Goal: Task Accomplishment & Management: Complete application form

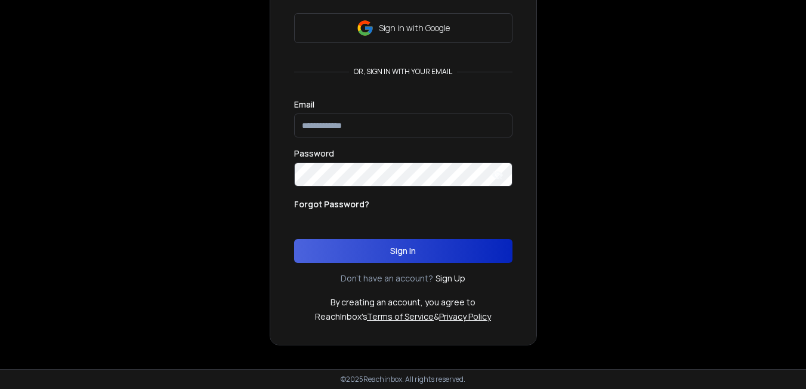
scroll to position [2, 0]
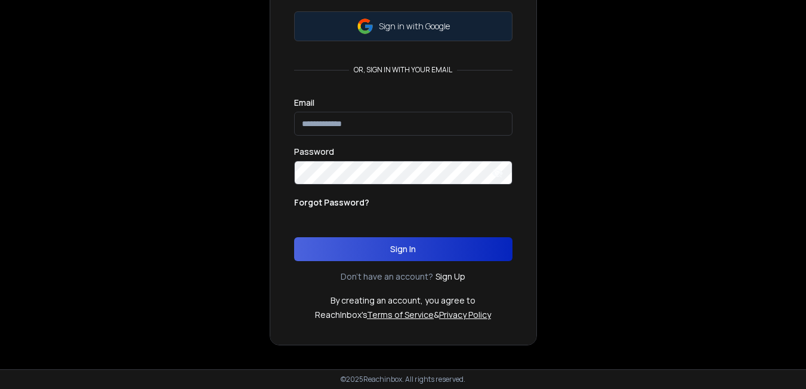
click at [356, 24] on icon at bounding box center [365, 26] width 18 height 18
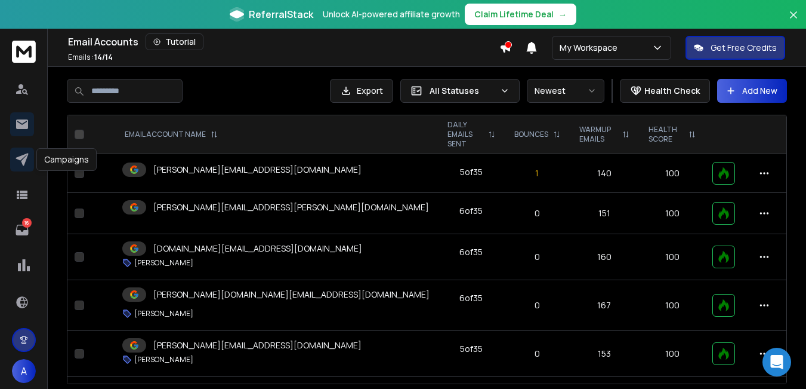
click at [30, 168] on link at bounding box center [22, 159] width 24 height 24
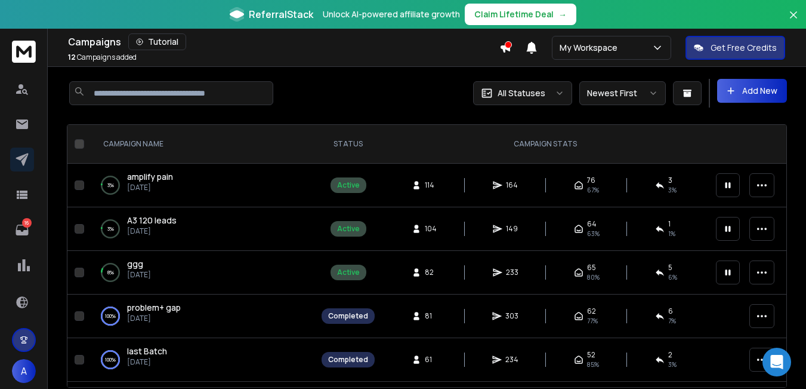
click at [170, 217] on span "A3 120 leads" at bounding box center [152, 219] width 50 height 11
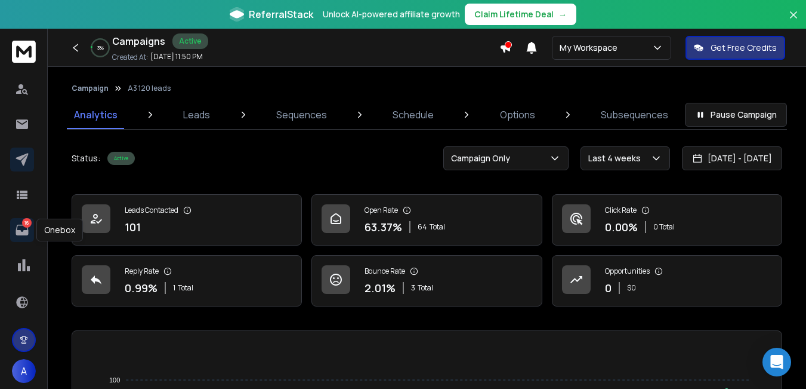
click at [25, 226] on p "16" at bounding box center [27, 223] width 10 height 10
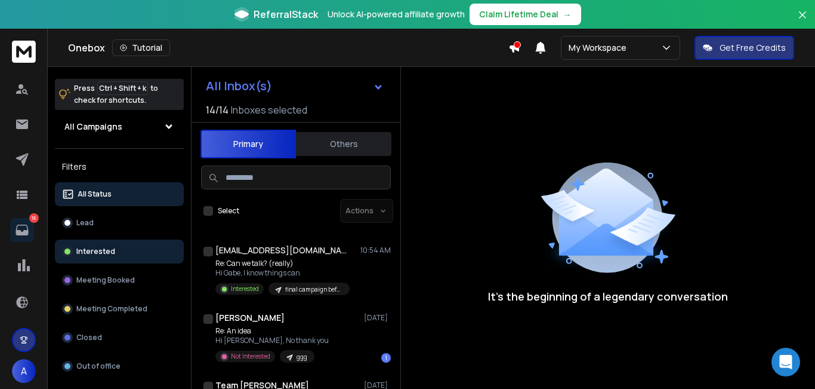
click at [80, 249] on p "Interested" at bounding box center [95, 252] width 39 height 10
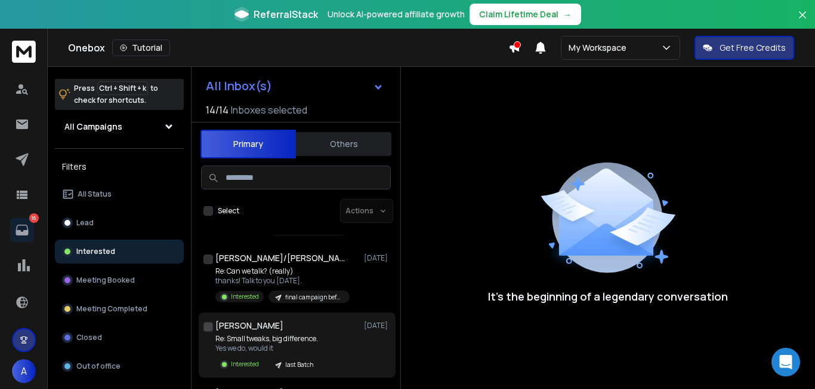
scroll to position [119, 0]
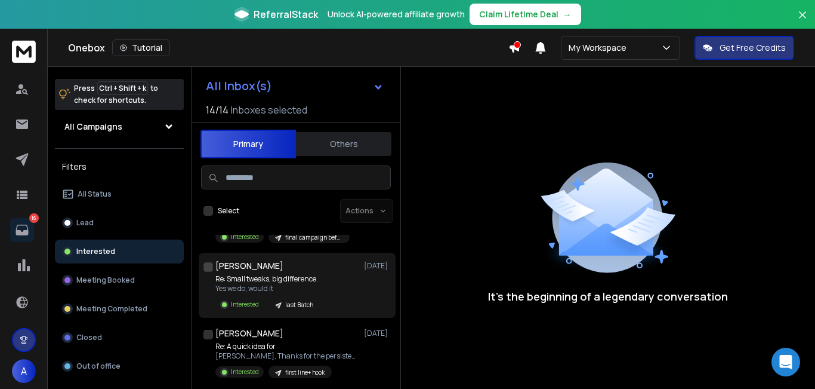
click at [299, 287] on p "Yes we do, would it" at bounding box center [267, 289] width 105 height 10
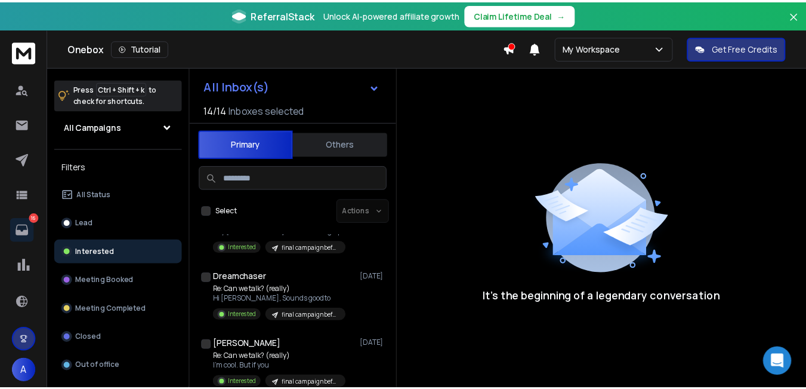
scroll to position [851, 0]
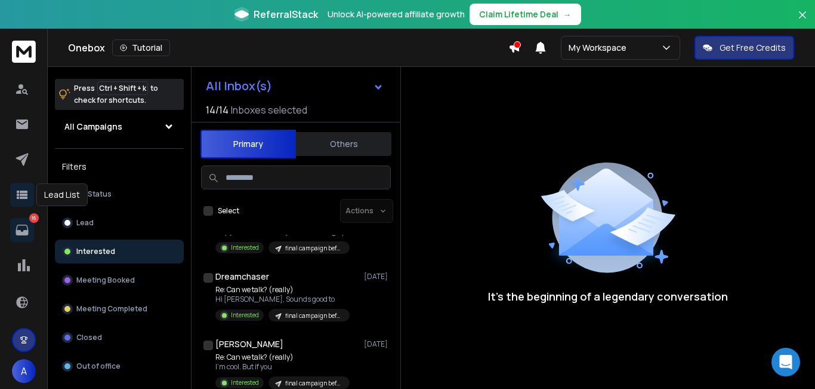
click at [16, 192] on icon at bounding box center [22, 194] width 14 height 14
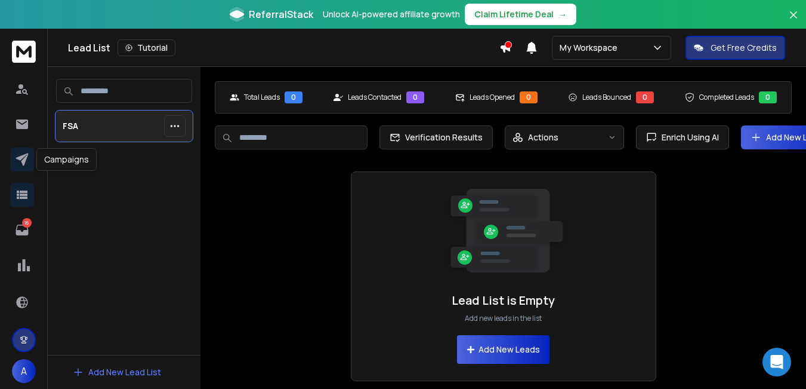
click at [13, 150] on link at bounding box center [22, 159] width 24 height 24
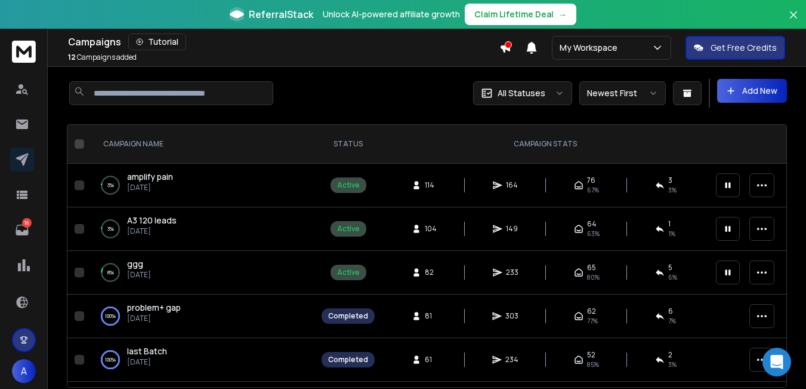
click at [753, 86] on button "Add New" at bounding box center [752, 91] width 70 height 24
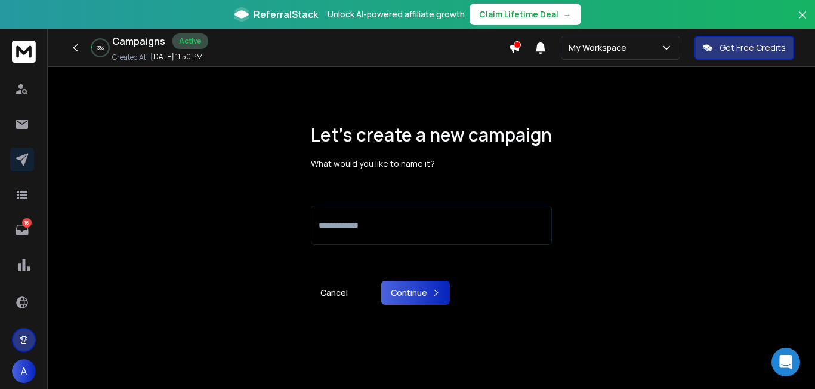
click at [432, 233] on input at bounding box center [431, 224] width 241 height 39
type input "*"
type input "****"
drag, startPoint x: 742, startPoint y: 247, endPoint x: 693, endPoint y: 254, distance: 49.5
click at [742, 247] on div "Let’s create a new campaign What would you like to name it? **** Cancel Continue" at bounding box center [407, 167] width 815 height 276
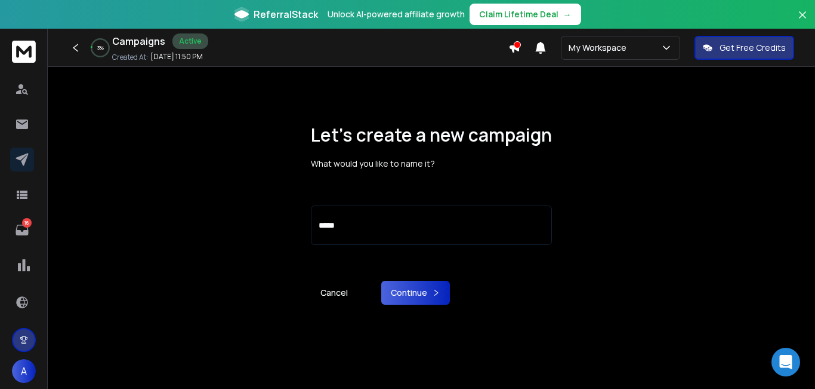
click at [394, 292] on button "Continue" at bounding box center [415, 293] width 69 height 24
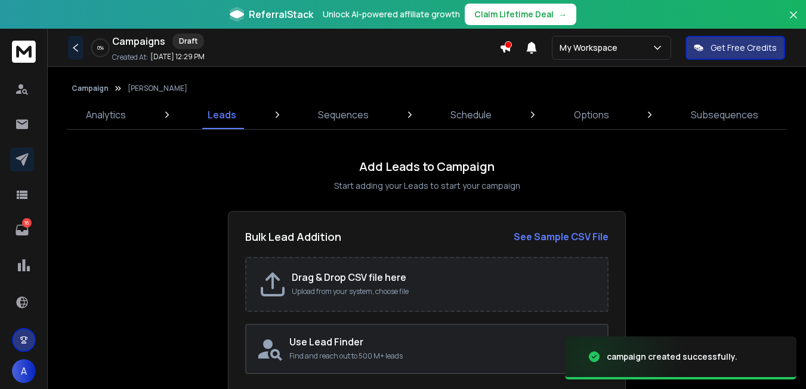
click at [79, 50] on icon at bounding box center [75, 47] width 11 height 11
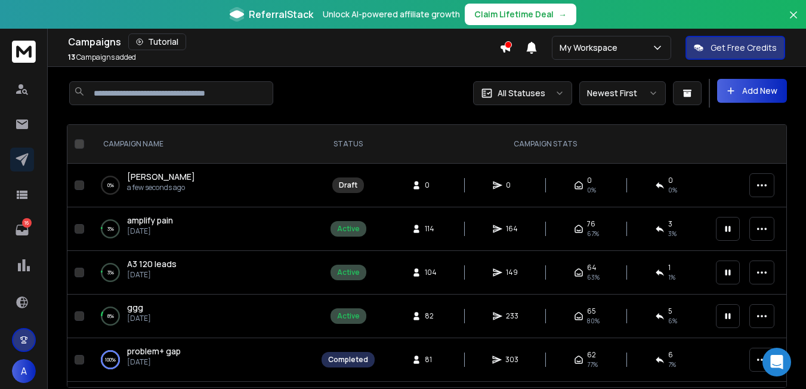
click at [249, 220] on div "3 % amplify pain [DATE]" at bounding box center [202, 228] width 202 height 29
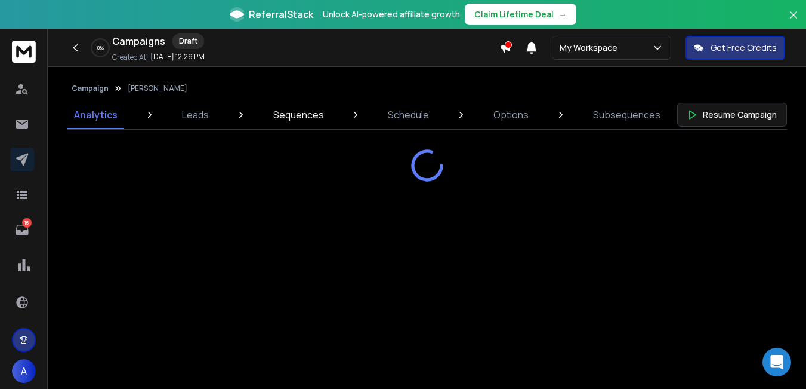
click at [297, 115] on p "Sequences" at bounding box center [298, 114] width 51 height 14
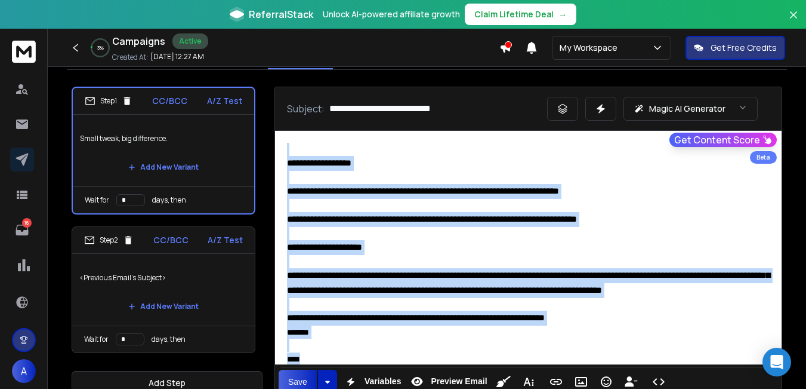
drag, startPoint x: 347, startPoint y: 340, endPoint x: 278, endPoint y: 134, distance: 217.1
click at [278, 134] on div "**********" at bounding box center [528, 247] width 507 height 233
copy div "**********"
click at [79, 48] on icon at bounding box center [75, 47] width 11 height 11
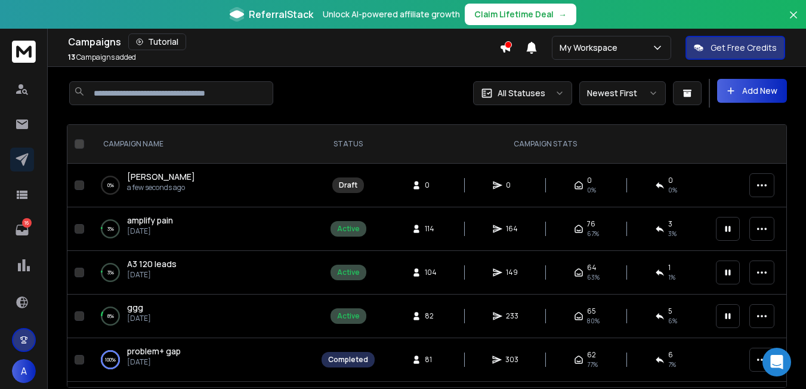
click at [238, 187] on div "0 % adam a few seconds ago" at bounding box center [202, 185] width 202 height 29
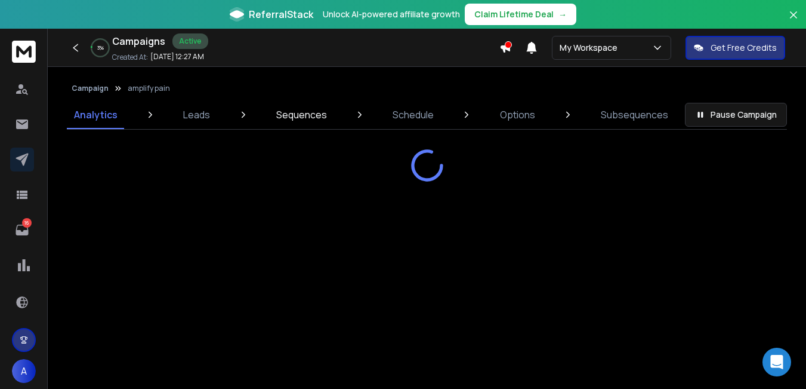
click at [309, 119] on p "Sequences" at bounding box center [301, 114] width 51 height 14
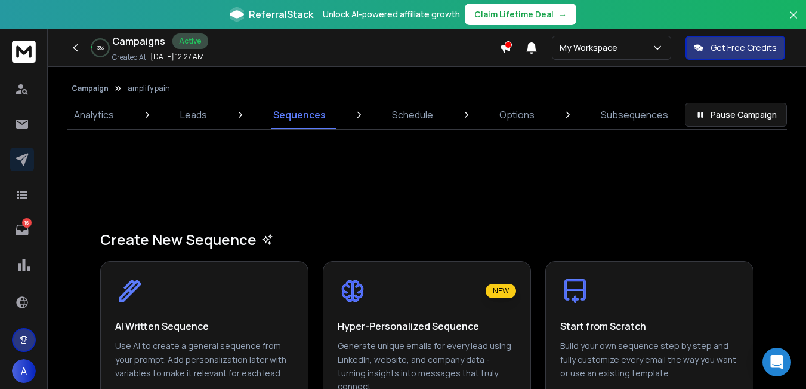
click at [648, 318] on div "Start from Scratch Build your own sequence step by step and fully customize eve…" at bounding box center [649, 334] width 207 height 146
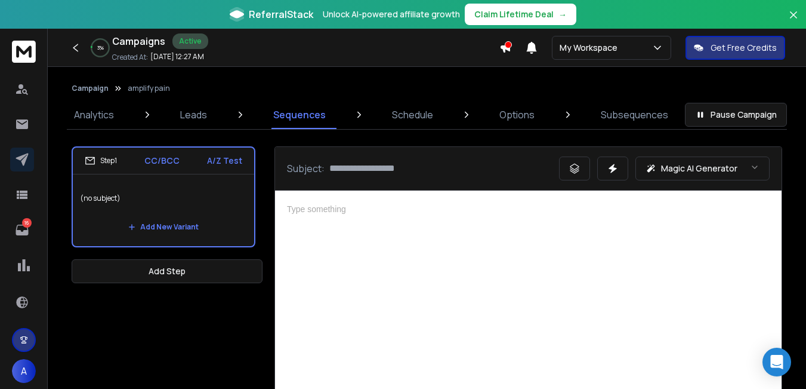
click at [334, 220] on div at bounding box center [528, 296] width 507 height 212
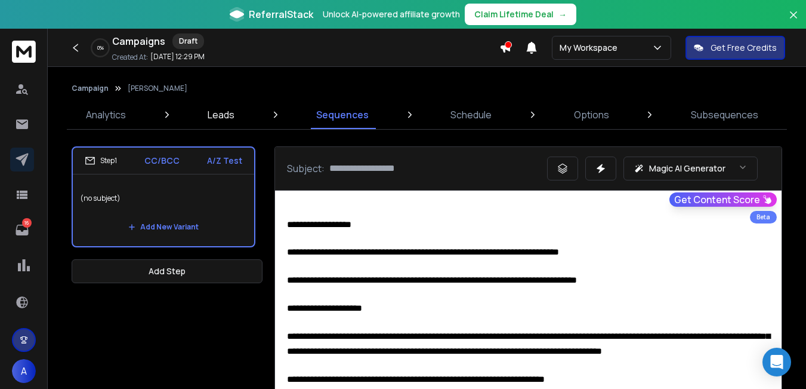
click at [215, 122] on link "Leads" at bounding box center [221, 114] width 41 height 29
click at [220, 114] on p "Leads" at bounding box center [221, 114] width 27 height 14
click at [460, 115] on p "Schedule" at bounding box center [471, 114] width 41 height 14
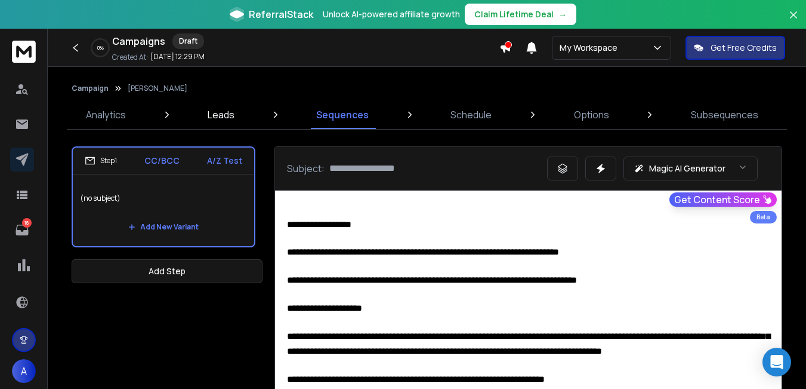
click at [233, 122] on link "Leads" at bounding box center [221, 114] width 41 height 29
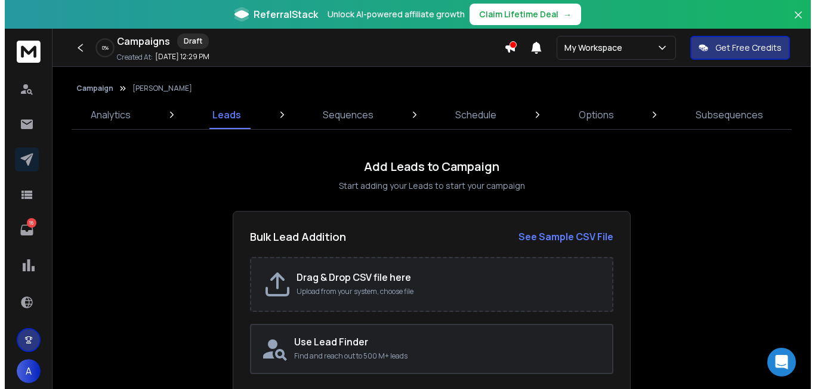
scroll to position [154, 0]
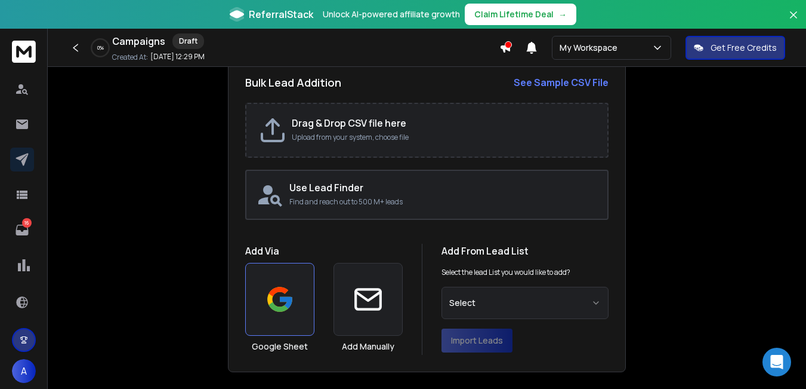
click at [285, 300] on icon at bounding box center [286, 303] width 13 height 12
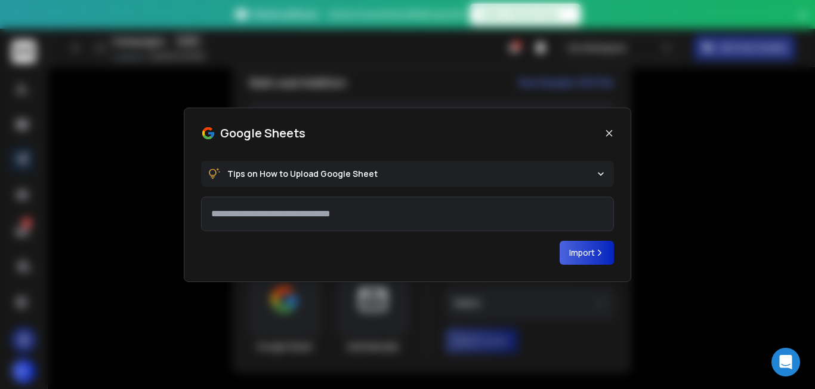
click at [309, 208] on input at bounding box center [407, 213] width 413 height 35
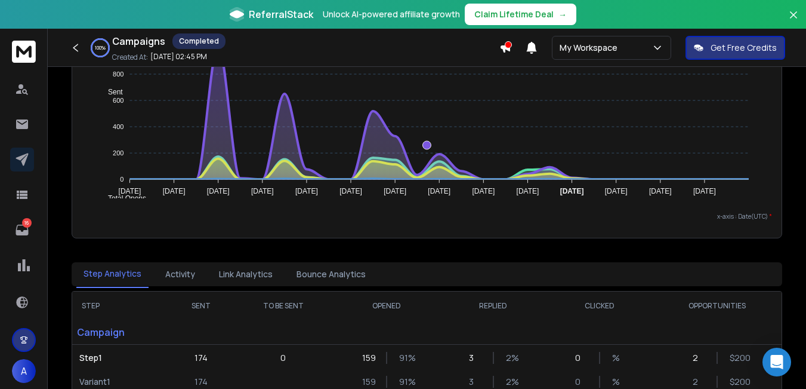
scroll to position [60, 0]
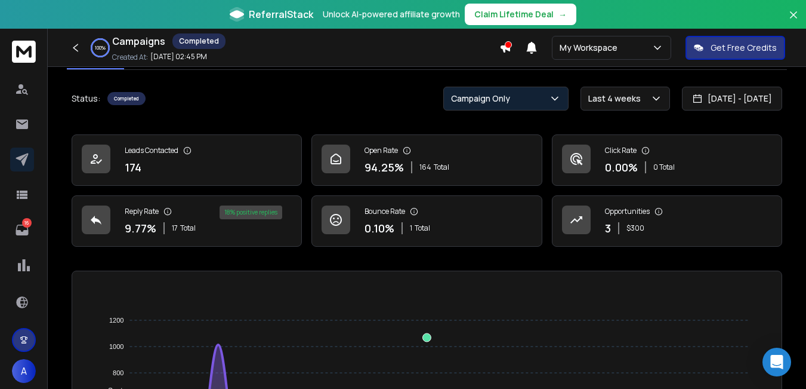
click at [483, 92] on button "Campaign Only" at bounding box center [505, 99] width 125 height 24
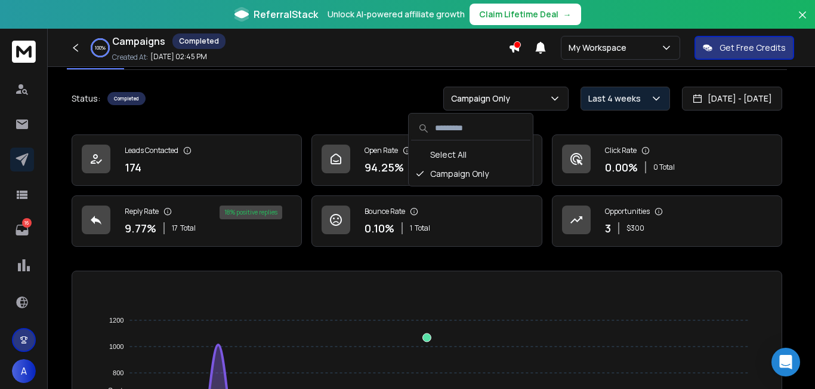
click at [582, 92] on button "Last 4 weeks" at bounding box center [626, 99] width 90 height 24
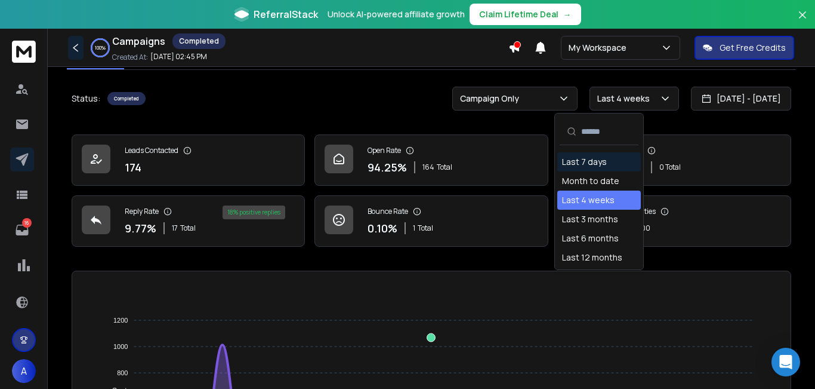
click at [76, 48] on icon at bounding box center [75, 47] width 11 height 11
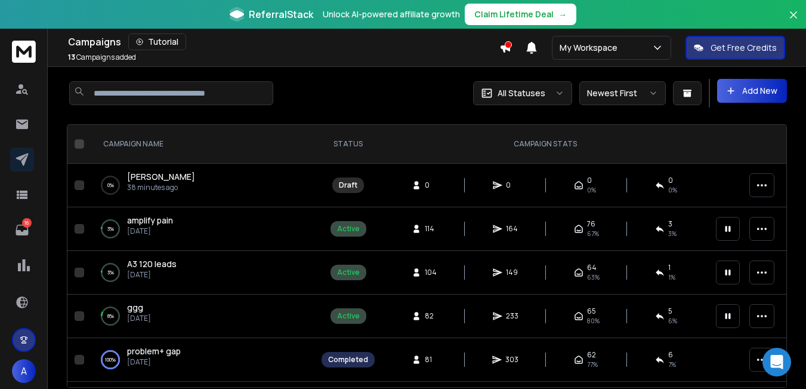
click at [245, 189] on div "0 % adam 38 minutes ago" at bounding box center [202, 185] width 202 height 29
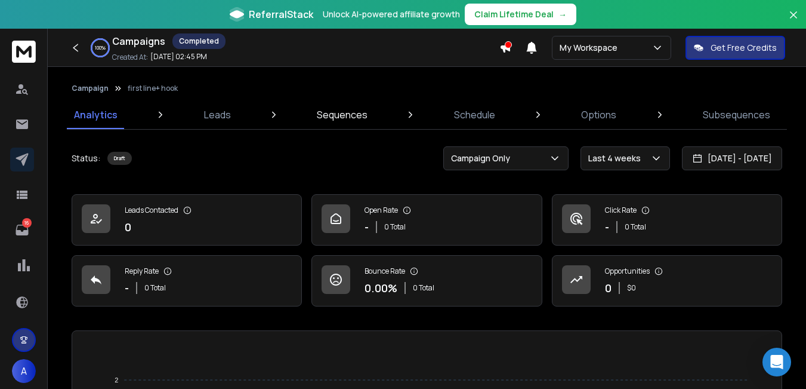
click at [340, 113] on p "Sequences" at bounding box center [342, 114] width 51 height 14
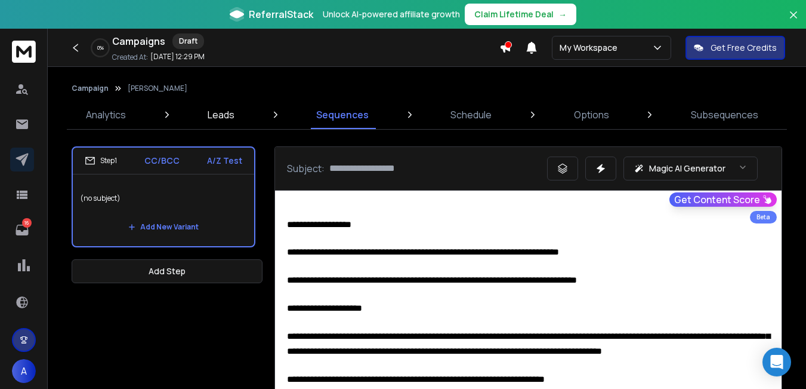
click at [233, 125] on link "Leads" at bounding box center [221, 114] width 41 height 29
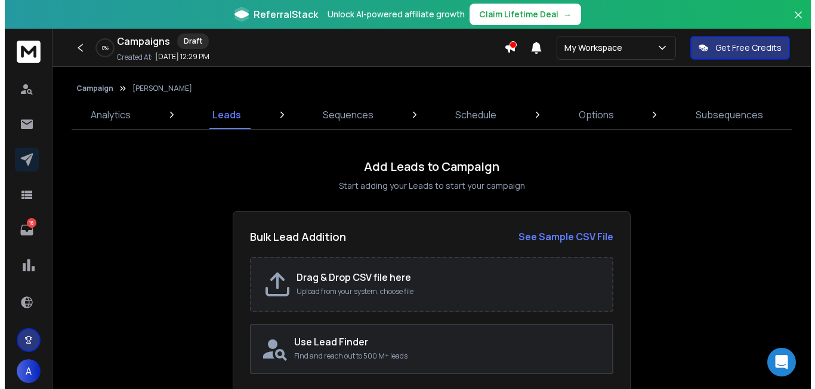
scroll to position [154, 0]
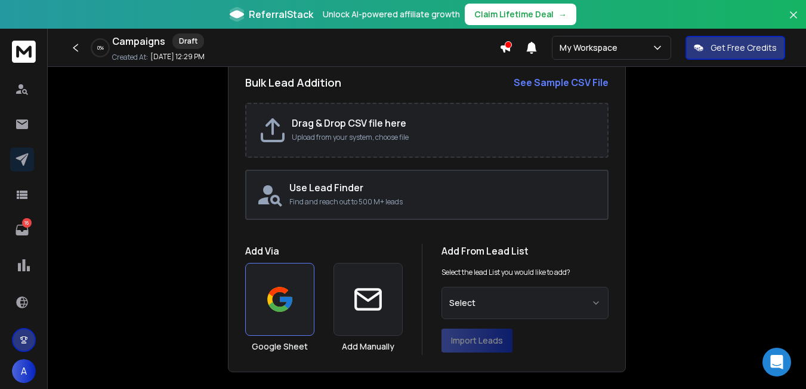
click at [257, 303] on div at bounding box center [279, 299] width 69 height 73
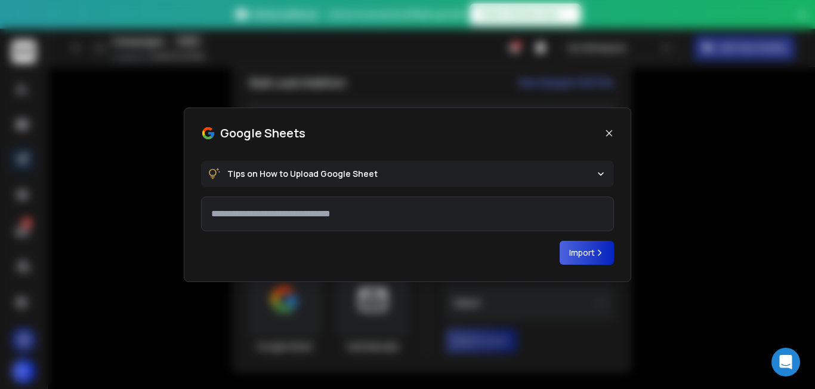
click at [288, 217] on input at bounding box center [407, 213] width 413 height 35
paste input "**********"
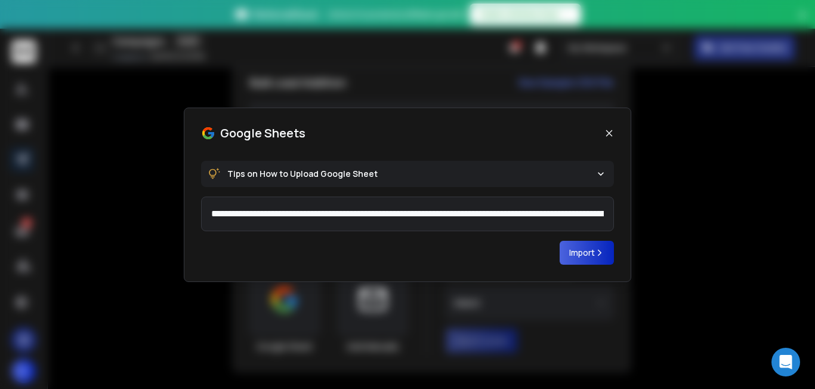
scroll to position [0, 441763]
click at [533, 218] on input at bounding box center [407, 213] width 413 height 35
paste input "**********"
type input "**********"
click at [180, 138] on div "Google Sheets Tips on How to Upload Google Sheet Import" at bounding box center [407, 194] width 815 height 198
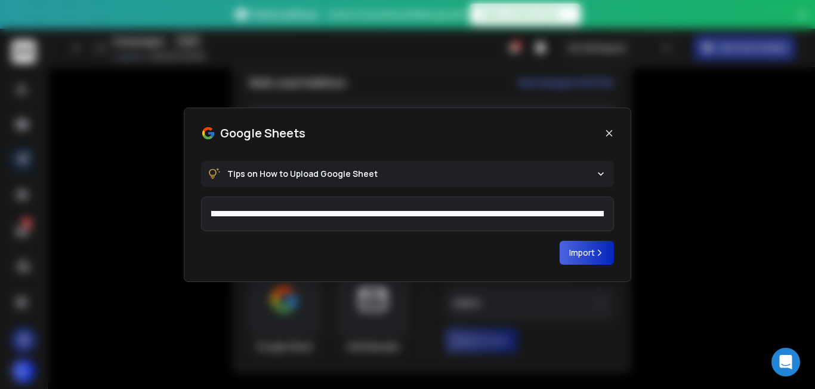
click at [611, 135] on icon at bounding box center [610, 133] width 10 height 10
click at [195, 32] on div "0 % Campaigns Draft Created At: Oct 09, 2025, 12:29 PM My Workspace Get Free Cr…" at bounding box center [407, 48] width 815 height 38
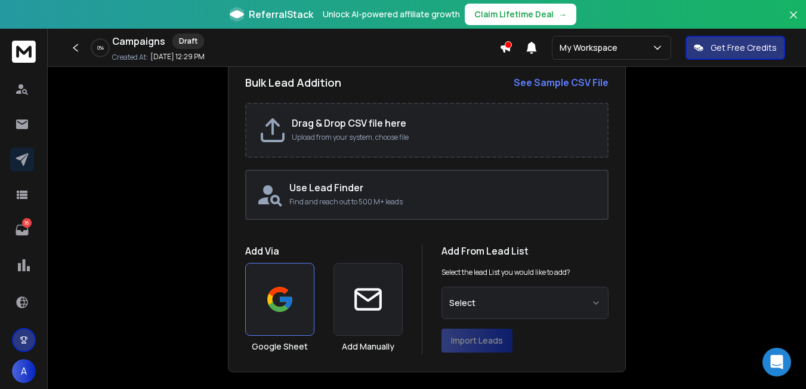
click at [278, 297] on icon at bounding box center [280, 299] width 30 height 36
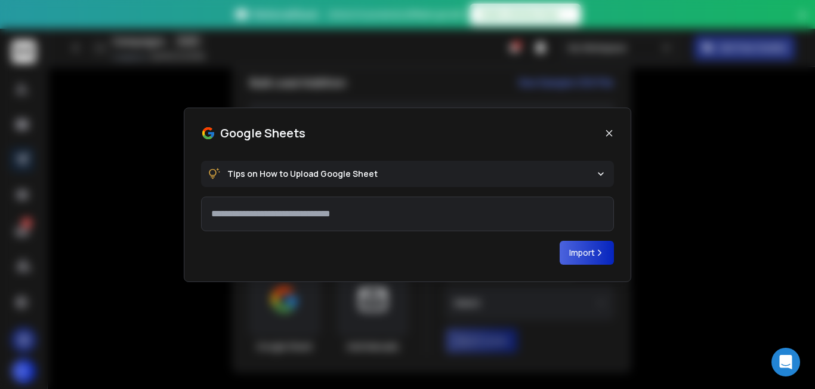
click at [378, 207] on input at bounding box center [407, 213] width 413 height 35
paste input "**********"
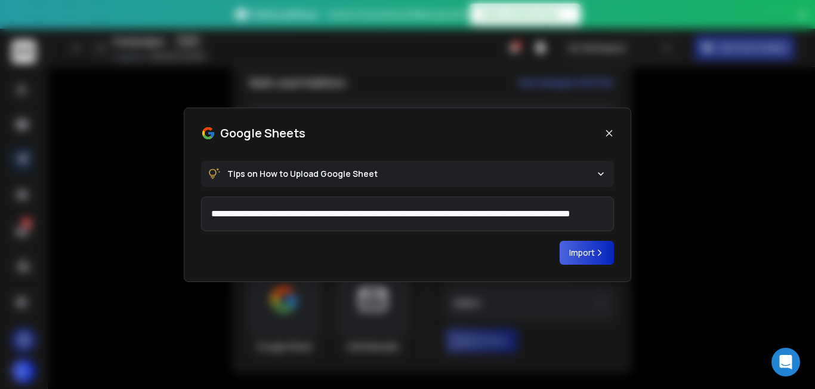
scroll to position [0, 104]
type input "**********"
click at [587, 247] on button "Import" at bounding box center [587, 253] width 54 height 24
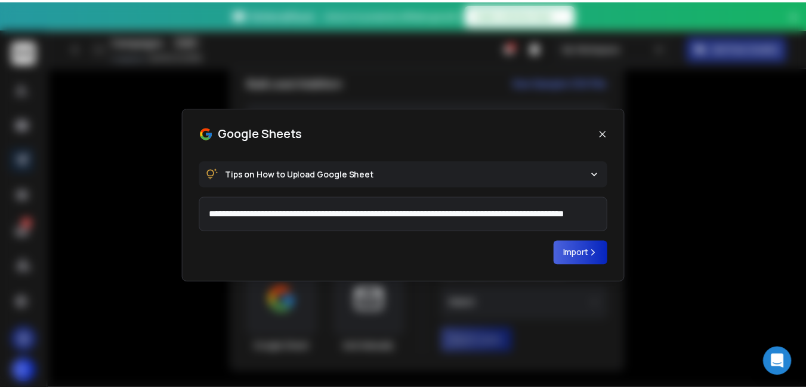
scroll to position [0, 0]
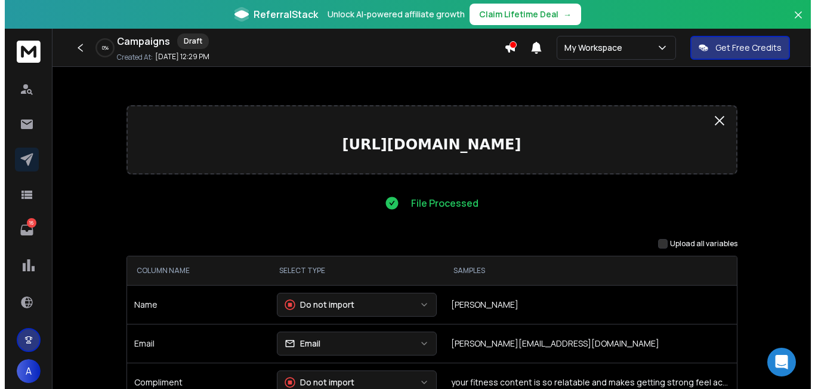
scroll to position [179, 0]
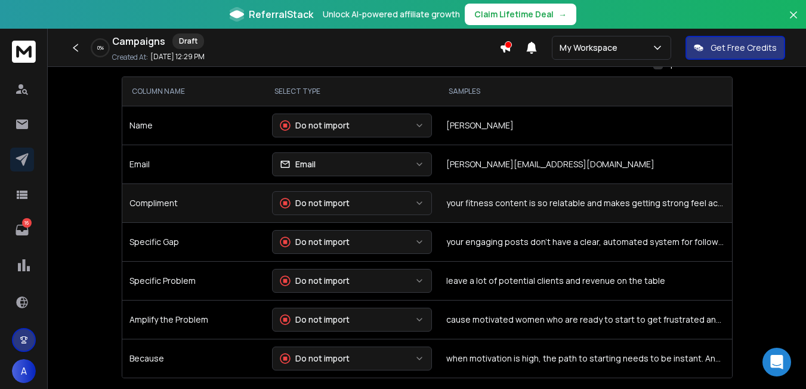
click at [381, 215] on button "Do not import" at bounding box center [352, 203] width 161 height 24
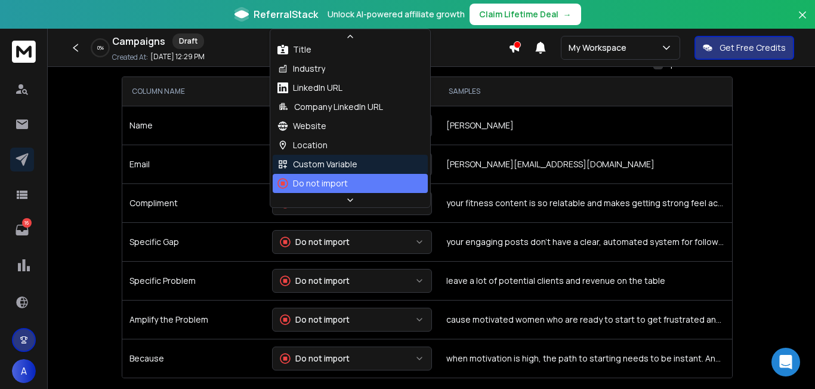
scroll to position [61, 0]
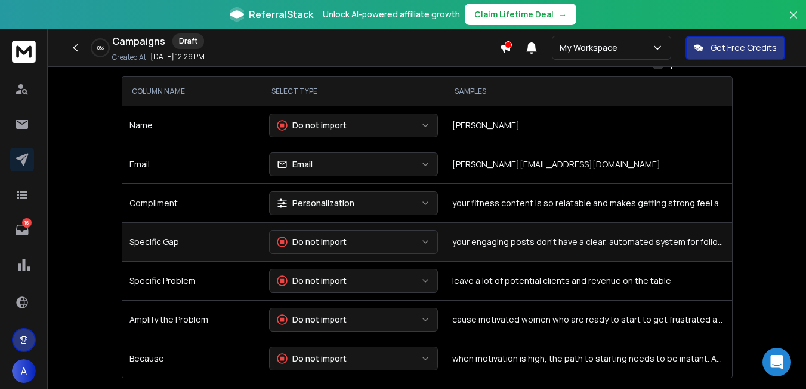
click at [296, 248] on div "Do not import" at bounding box center [312, 242] width 70 height 12
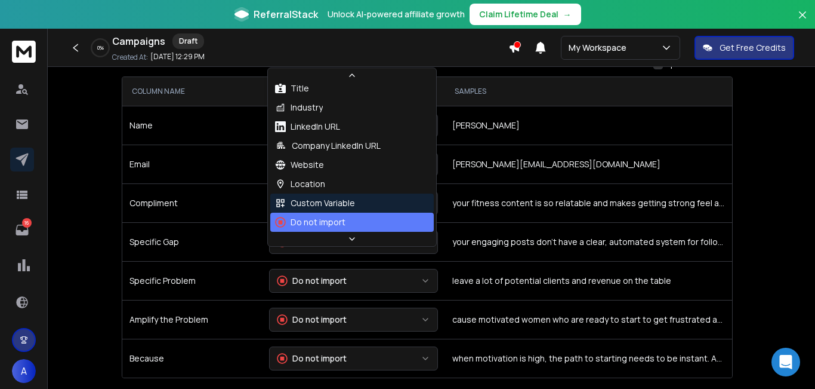
scroll to position [1, 0]
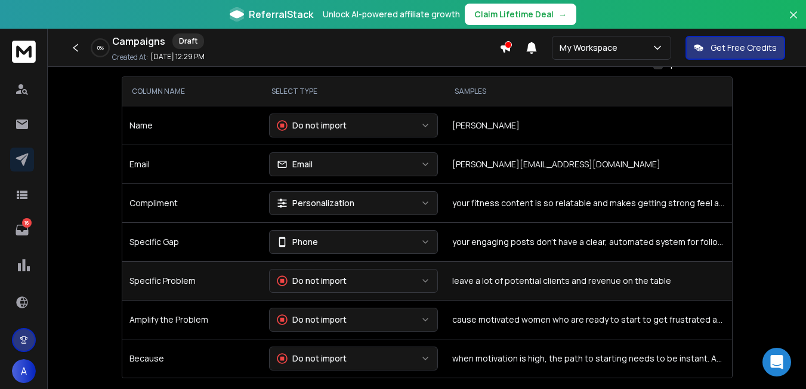
click at [331, 286] on div "Do not import" at bounding box center [312, 281] width 70 height 12
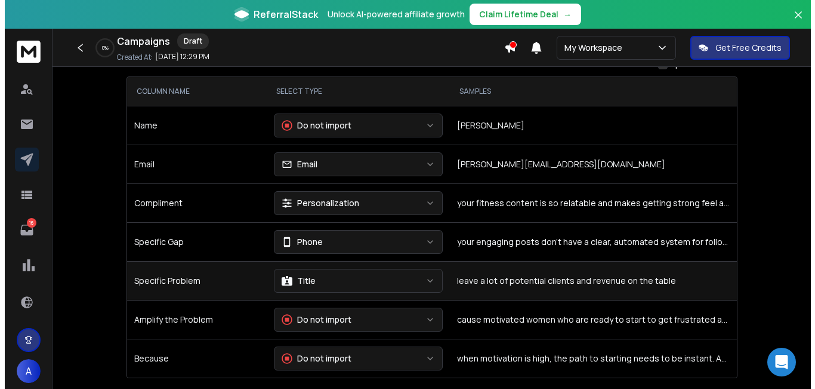
scroll to position [239, 0]
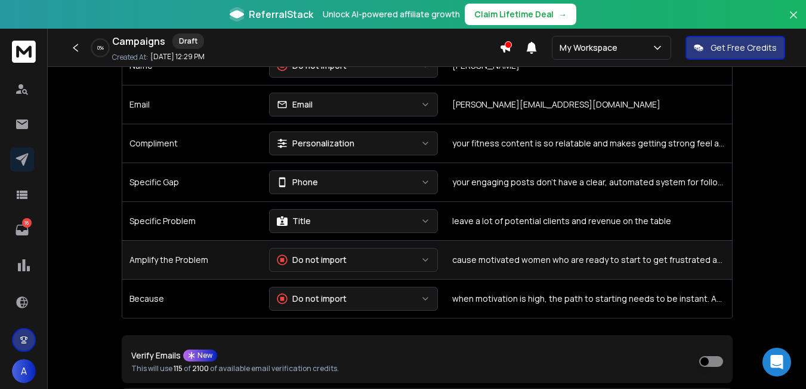
click at [311, 266] on div "Do not import" at bounding box center [312, 260] width 70 height 12
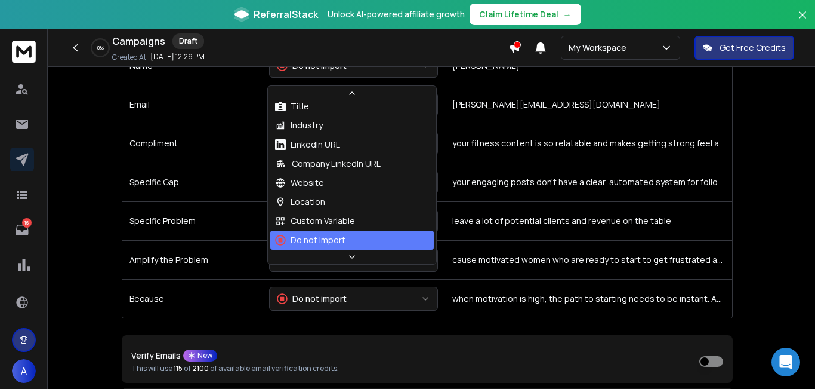
scroll to position [109, 0]
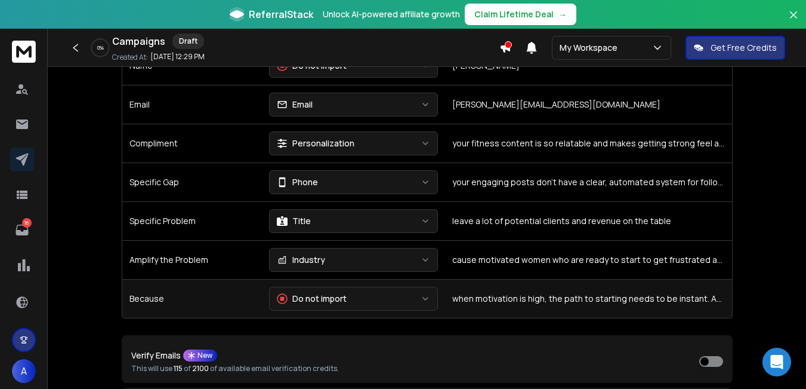
click at [335, 309] on button "Do not import" at bounding box center [353, 298] width 169 height 24
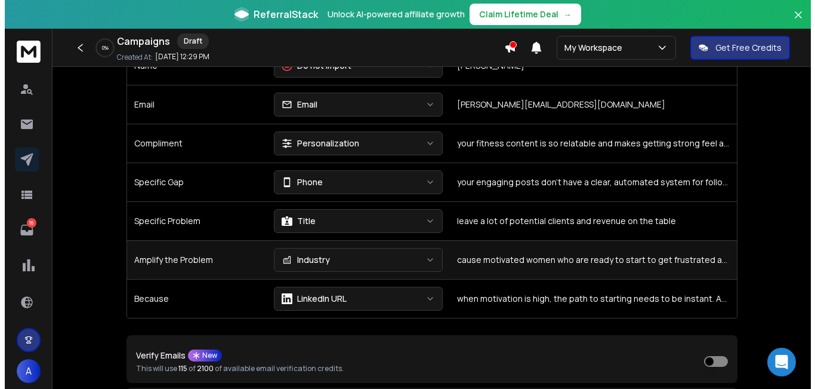
scroll to position [119, 0]
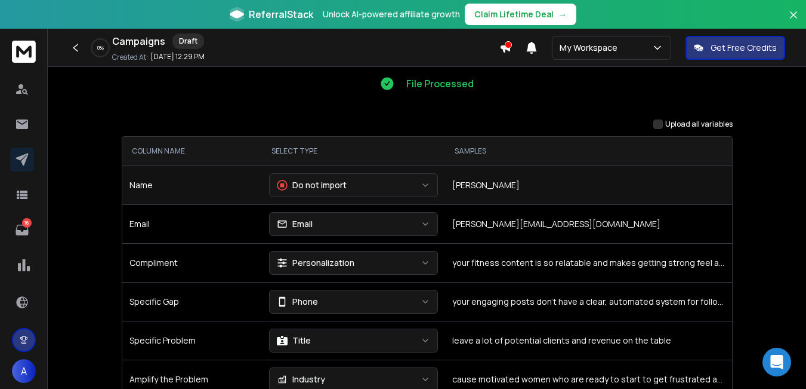
click at [338, 197] on button "Do not import" at bounding box center [353, 185] width 169 height 24
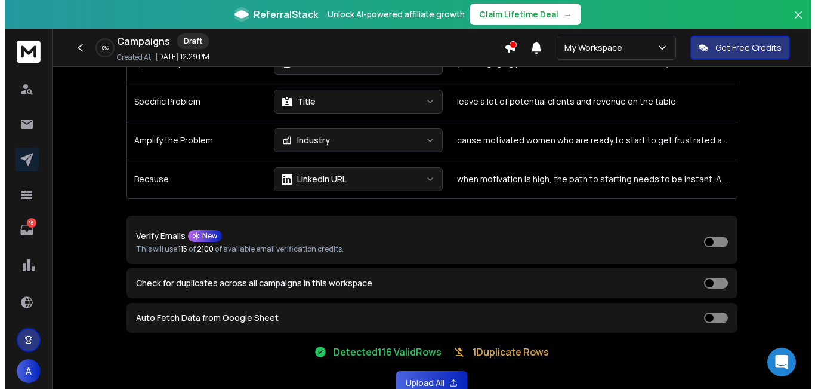
scroll to position [402, 0]
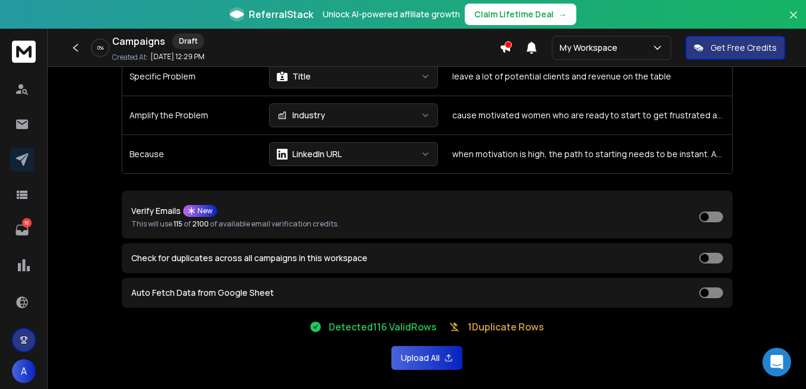
click at [708, 219] on button "Verify Emails New This will use 115 of 2100 of available email verification cre…" at bounding box center [712, 216] width 24 height 11
click at [431, 357] on button "Upload All" at bounding box center [427, 358] width 71 height 24
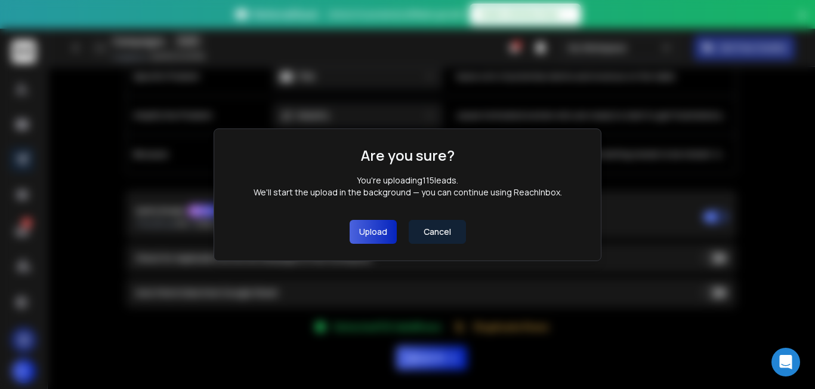
click at [382, 236] on button "Upload" at bounding box center [373, 232] width 47 height 24
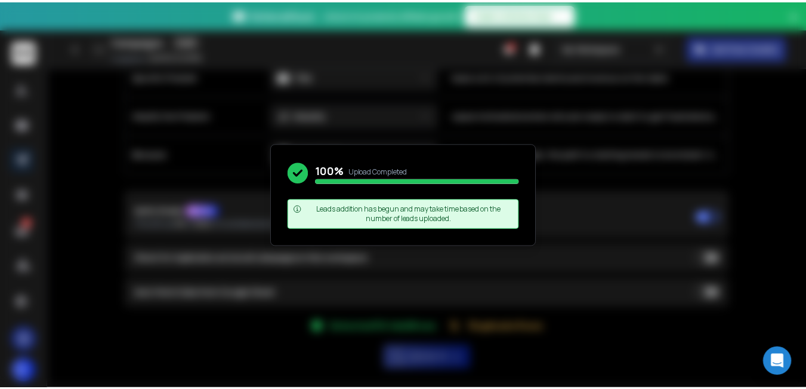
scroll to position [368, 0]
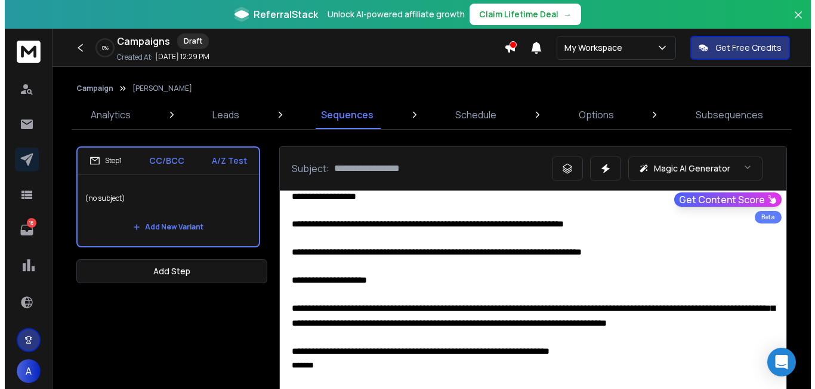
scroll to position [87, 0]
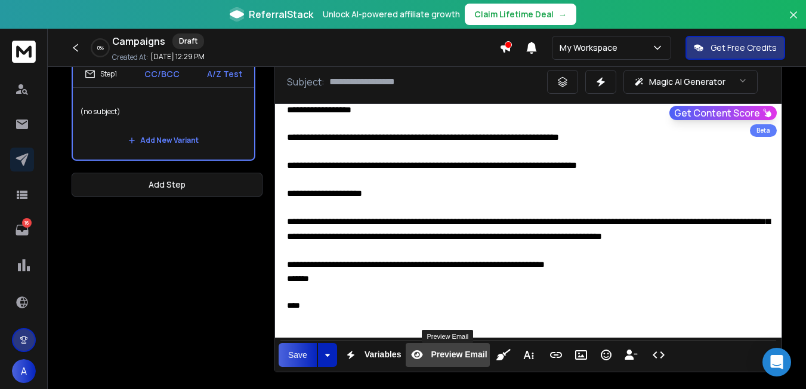
click at [446, 353] on span "Preview Email" at bounding box center [459, 354] width 61 height 10
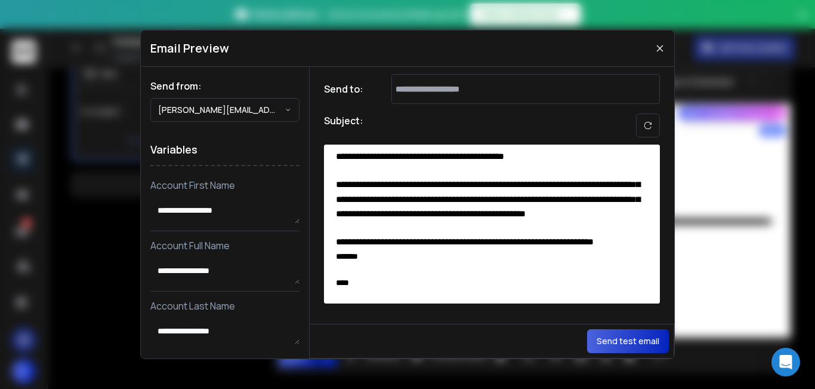
scroll to position [239, 0]
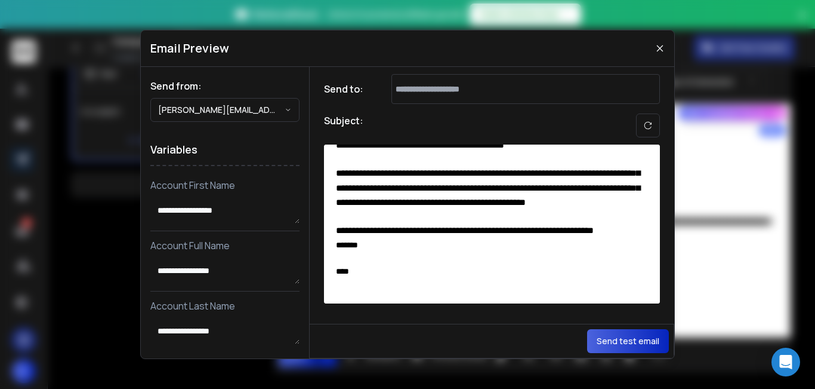
click at [711, 181] on div "**********" at bounding box center [407, 194] width 815 height 352
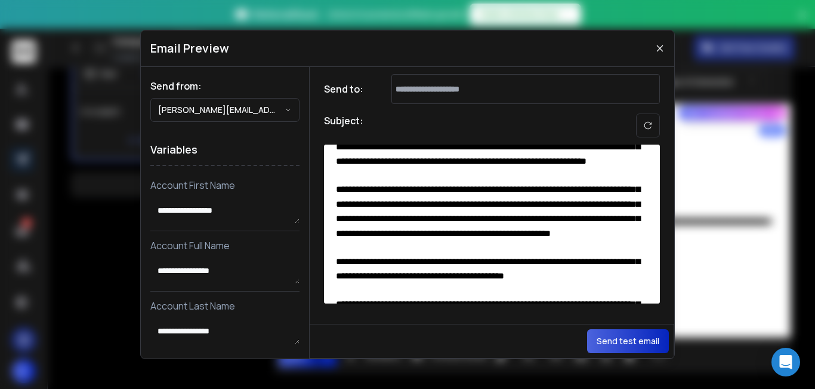
click at [662, 45] on icon at bounding box center [660, 49] width 10 height 10
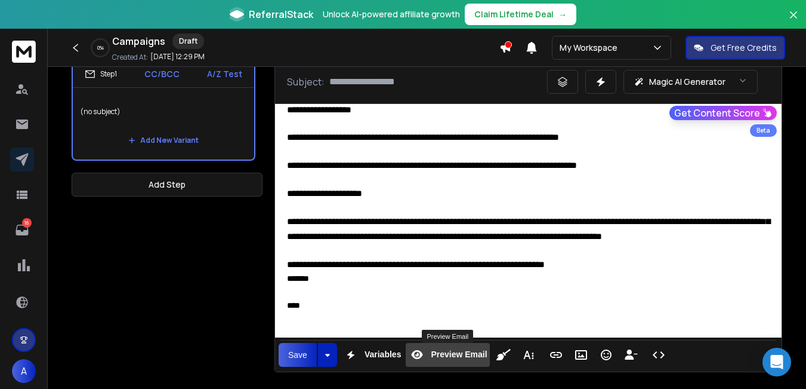
click at [460, 350] on span "Preview Email" at bounding box center [459, 354] width 61 height 10
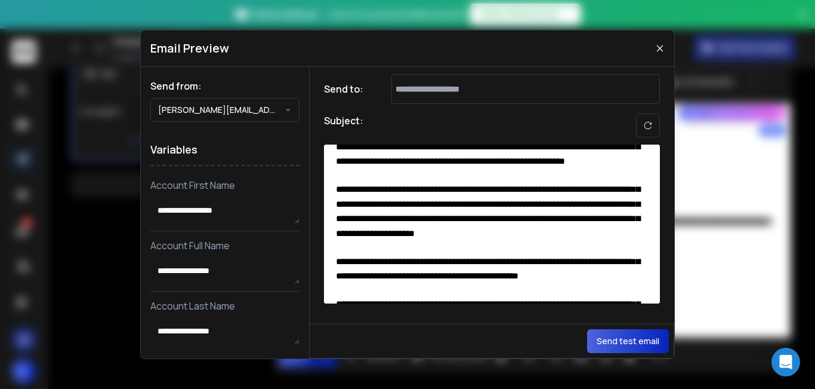
click at [702, 238] on div "**********" at bounding box center [407, 194] width 815 height 352
click at [657, 51] on icon at bounding box center [660, 49] width 10 height 10
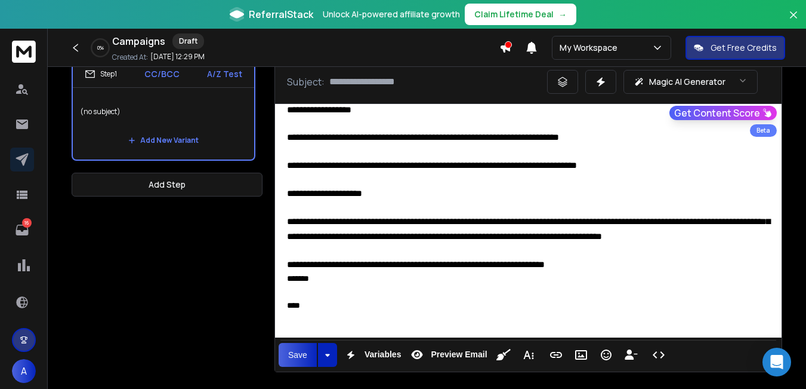
click at [387, 167] on span "**********" at bounding box center [432, 165] width 290 height 9
click at [383, 167] on span "**********" at bounding box center [432, 165] width 290 height 9
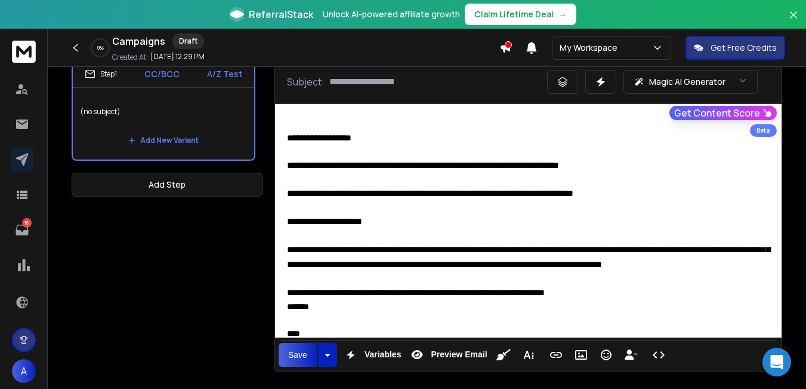
scroll to position [27, 0]
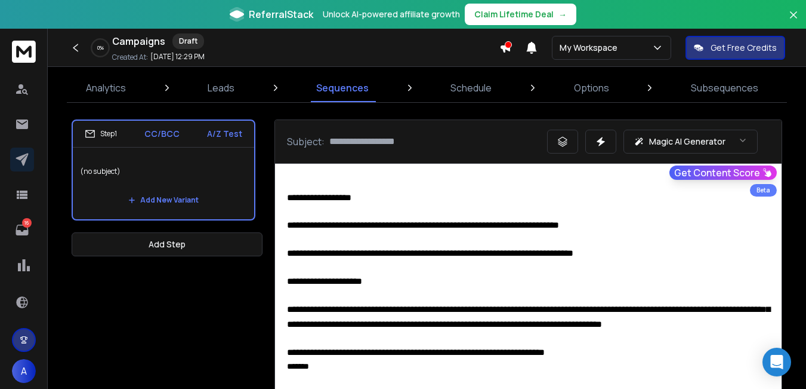
click at [362, 142] on input at bounding box center [432, 141] width 206 height 14
click at [380, 147] on input "**********" at bounding box center [432, 141] width 206 height 14
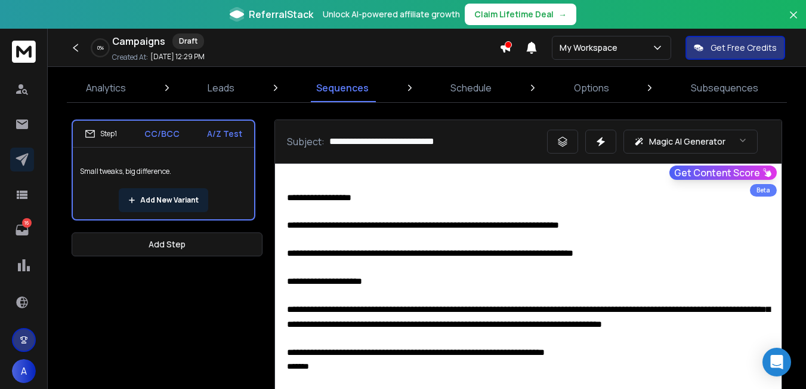
type input "**********"
click at [171, 211] on button "Add New Variant" at bounding box center [164, 200] width 90 height 24
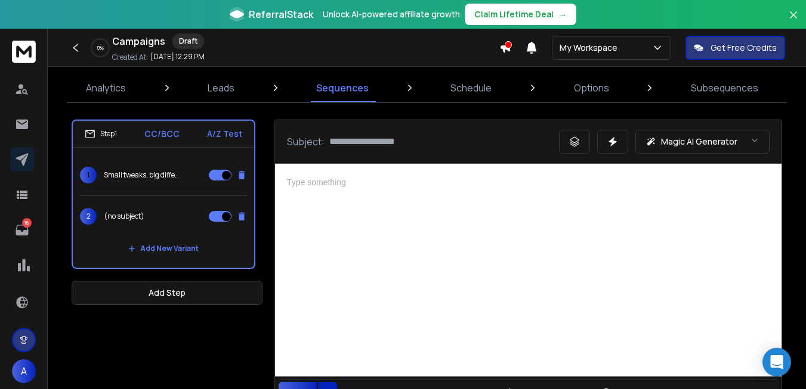
click at [238, 217] on icon at bounding box center [241, 216] width 11 height 11
type input "**********"
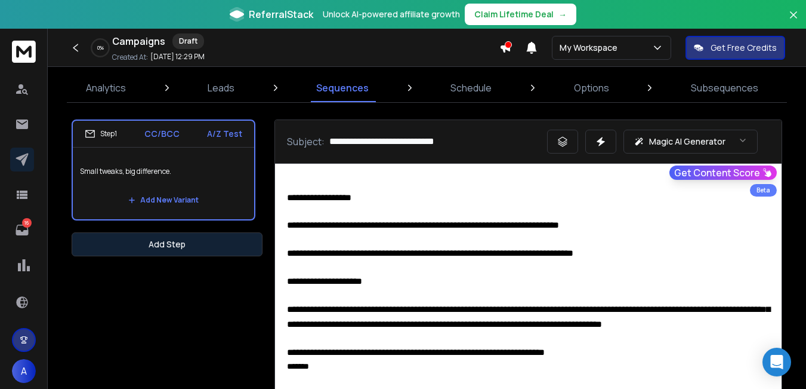
click at [210, 250] on button "Add Step" at bounding box center [167, 244] width 191 height 24
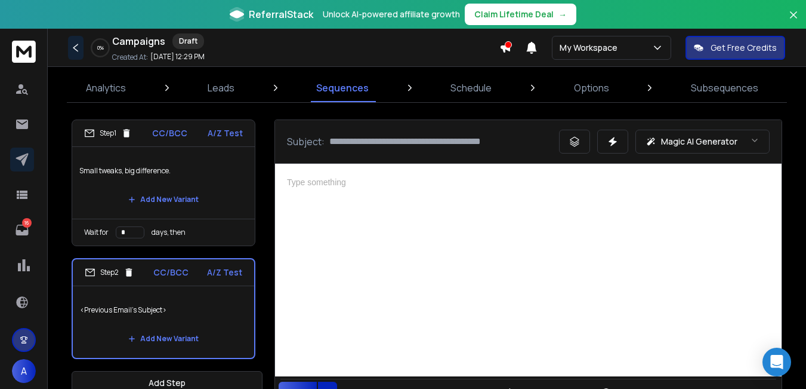
click at [73, 44] on icon at bounding box center [75, 47] width 11 height 11
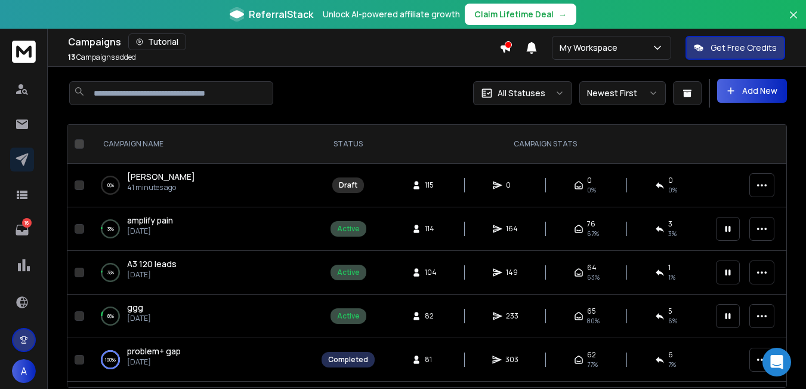
click at [286, 175] on div "0 % adam 41 minutes ago" at bounding box center [202, 185] width 202 height 29
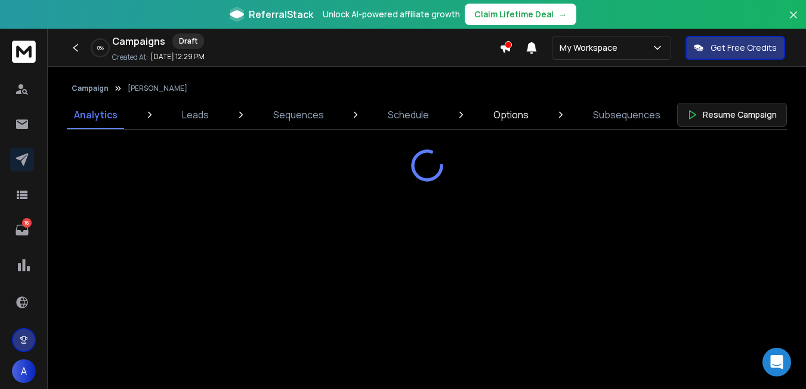
click at [523, 117] on p "Options" at bounding box center [511, 114] width 35 height 14
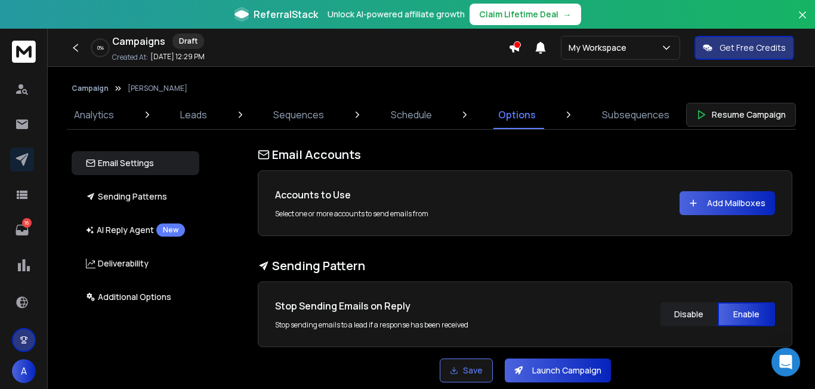
click at [753, 209] on button "Add Mailboxes" at bounding box center [727, 203] width 95 height 24
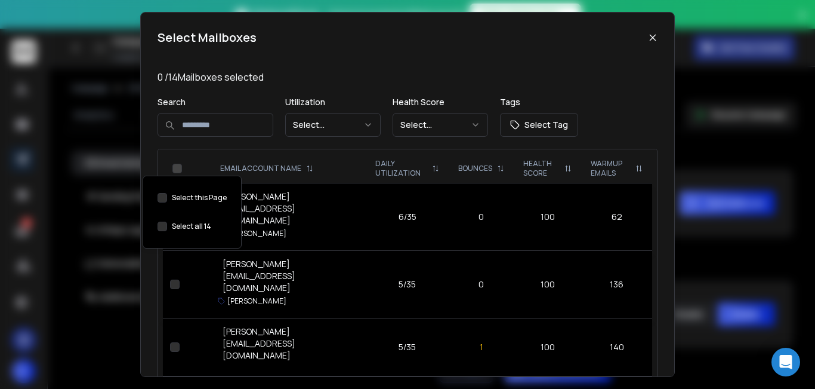
click at [164, 226] on button "Select this Page" at bounding box center [163, 226] width 10 height 10
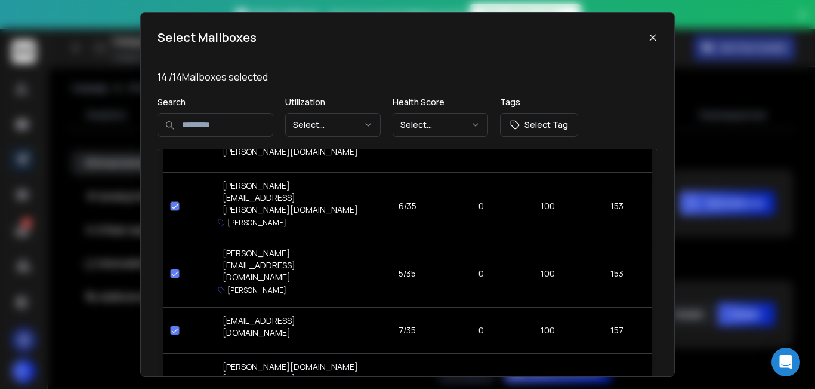
scroll to position [64, 0]
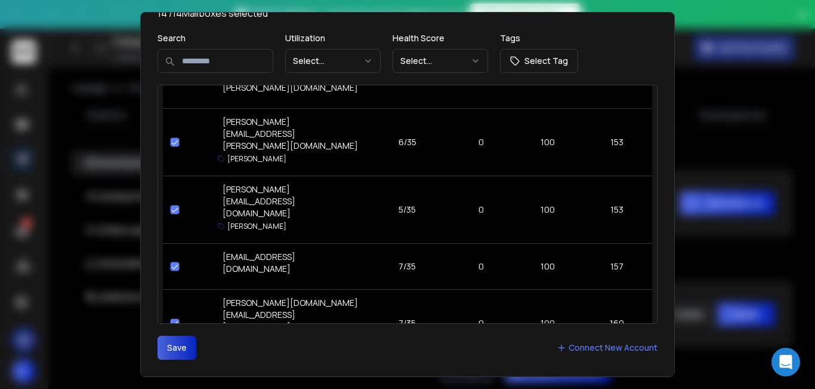
drag, startPoint x: 156, startPoint y: 352, endPoint x: 172, endPoint y: 353, distance: 15.5
click at [156, 353] on div "Select Mailboxes 14 / 14 Mailboxes selected Search Utilization Select... Health…" at bounding box center [407, 194] width 535 height 365
click at [178, 352] on button "Save" at bounding box center [177, 347] width 39 height 24
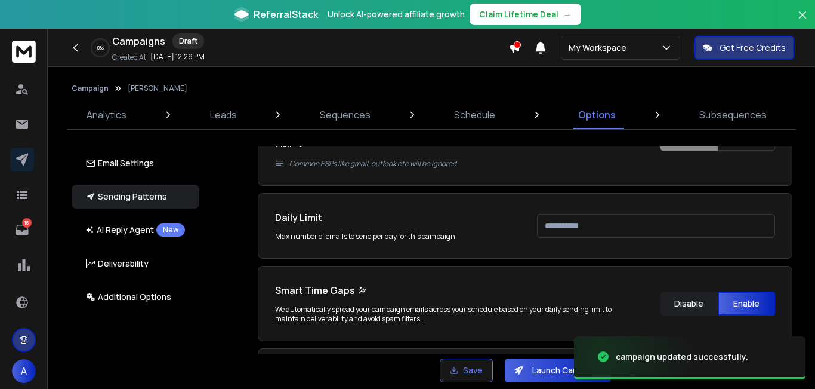
scroll to position [836, 0]
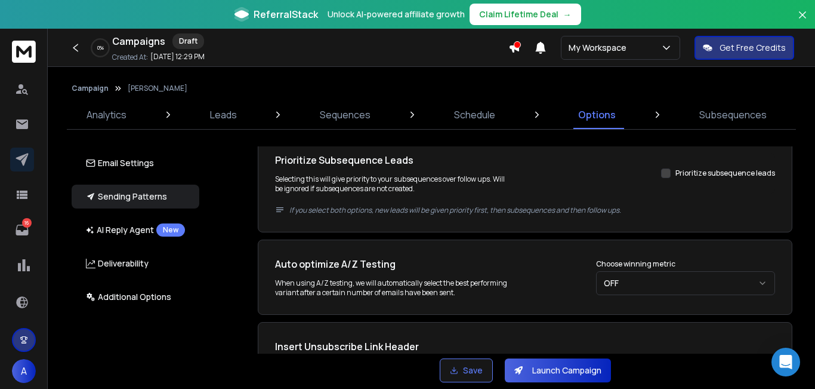
click at [548, 373] on button "Launch Campaign" at bounding box center [558, 370] width 106 height 24
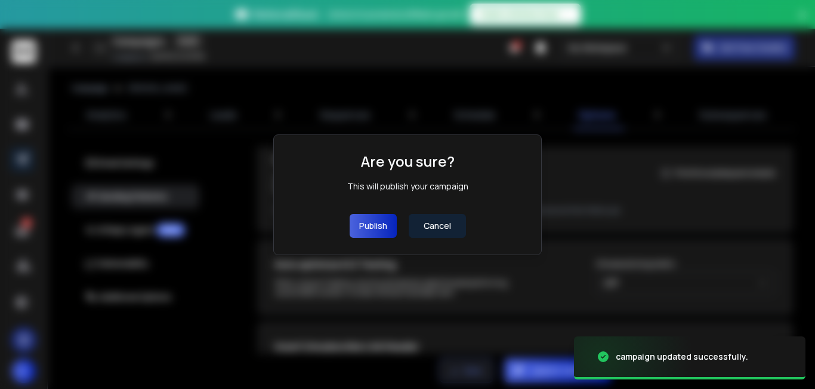
click at [385, 227] on button "Publish" at bounding box center [373, 226] width 47 height 24
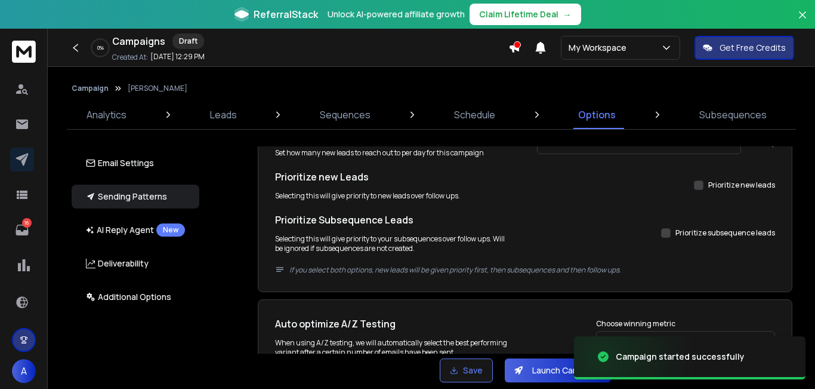
scroll to position [477, 0]
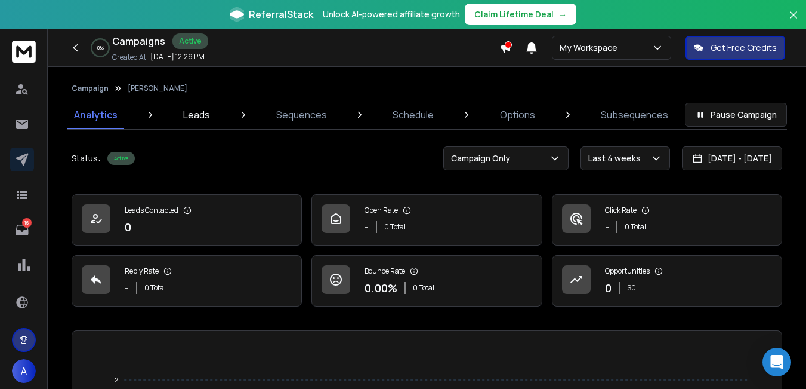
click at [205, 113] on p "Leads" at bounding box center [196, 114] width 27 height 14
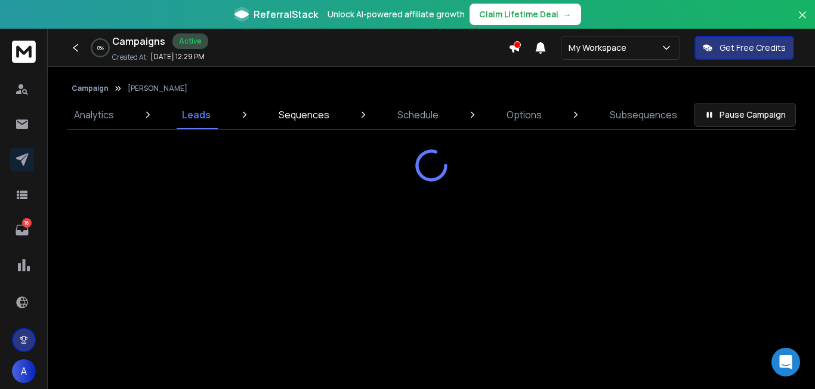
click at [298, 128] on link "Sequences" at bounding box center [304, 114] width 65 height 29
click at [301, 121] on p "Sequences" at bounding box center [304, 114] width 51 height 14
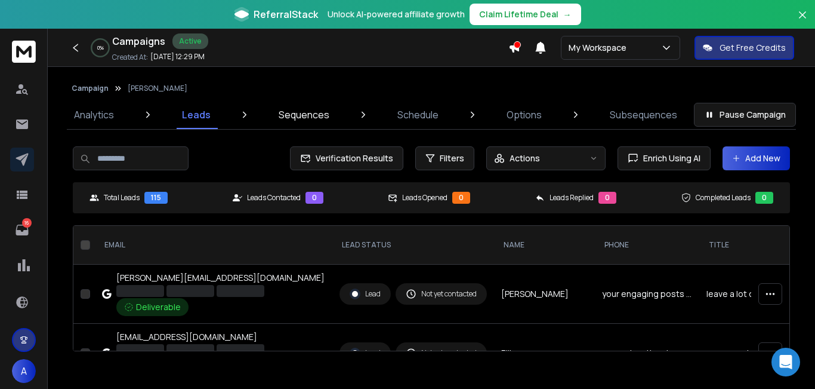
click at [302, 121] on p "Sequences" at bounding box center [304, 114] width 51 height 14
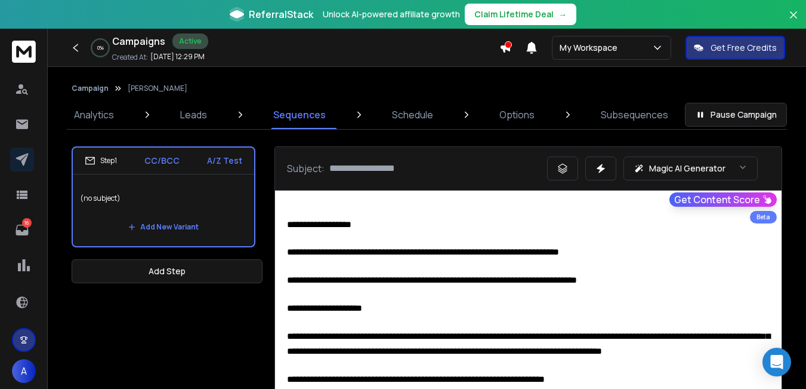
click at [363, 173] on input at bounding box center [432, 168] width 206 height 14
type input "**********"
click at [201, 284] on div "Step 1 CC/BCC A/Z Test Small tweaks, big difference. Add New Variant Add Step" at bounding box center [167, 302] width 191 height 312
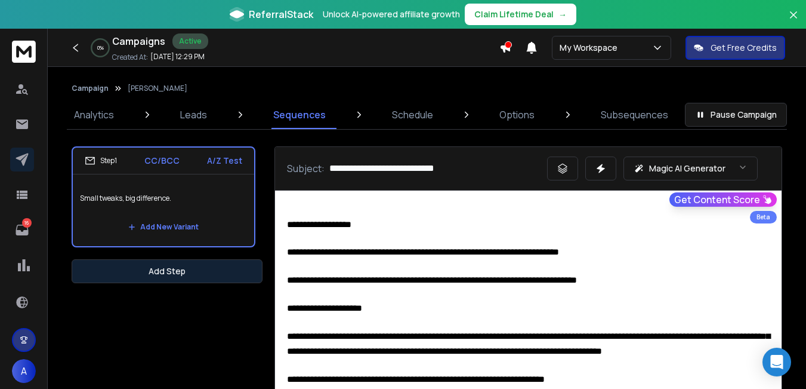
click at [205, 273] on button "Add Step" at bounding box center [167, 271] width 191 height 24
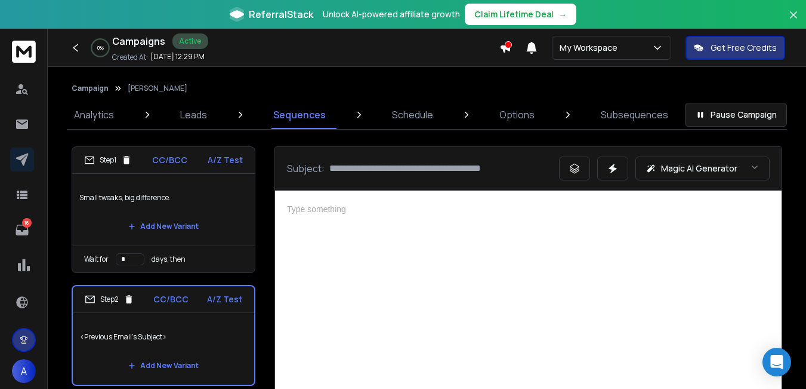
scroll to position [66, 0]
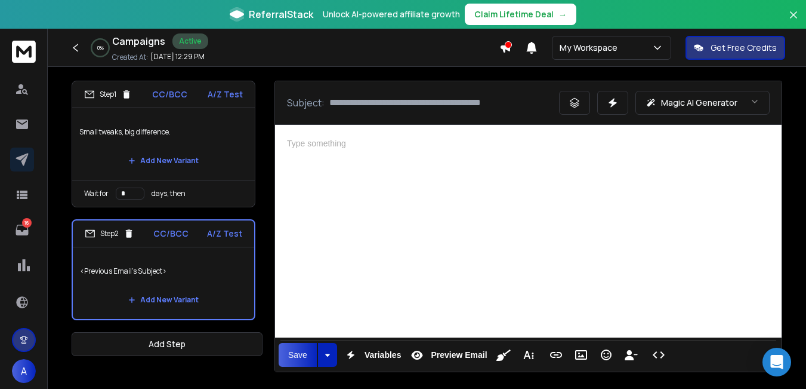
click at [363, 145] on div at bounding box center [528, 143] width 483 height 13
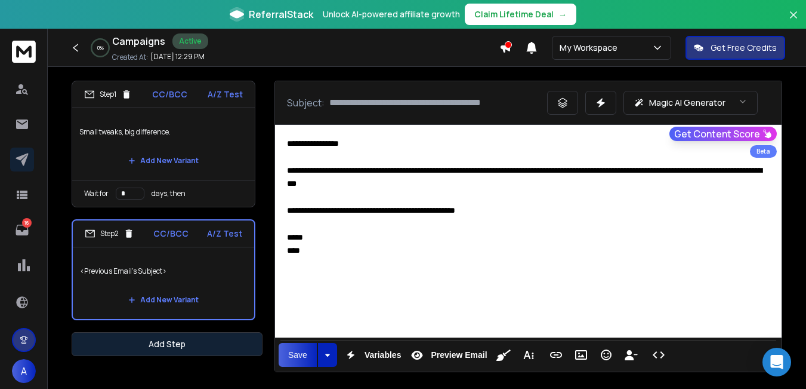
click at [187, 344] on button "Add Step" at bounding box center [167, 344] width 191 height 24
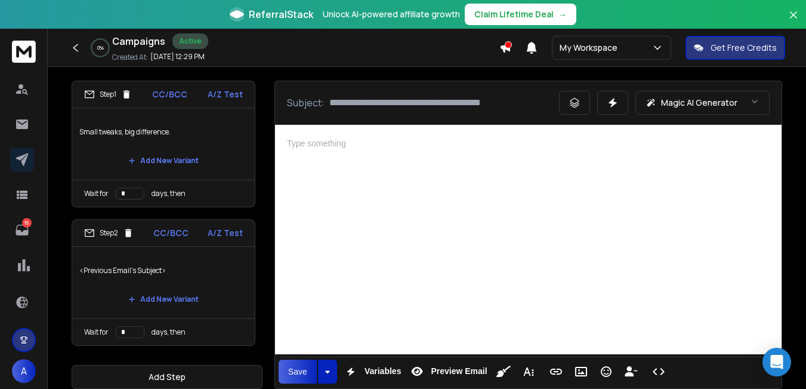
click at [390, 133] on div at bounding box center [528, 239] width 507 height 229
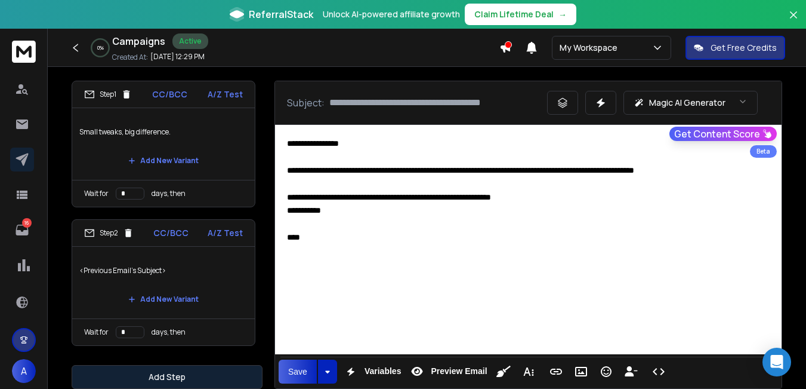
scroll to position [82, 0]
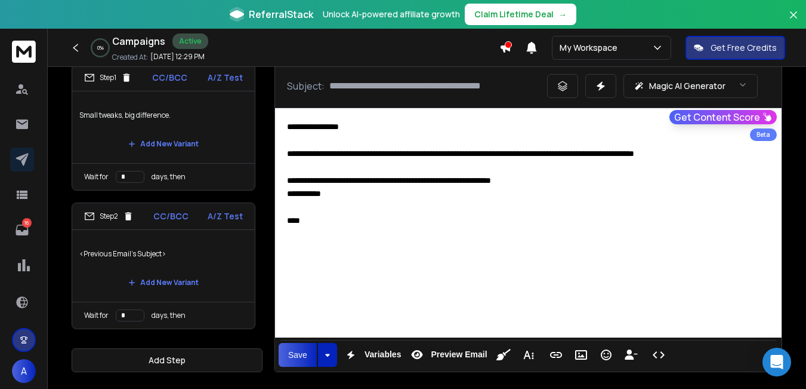
click at [171, 363] on button "Add Step" at bounding box center [167, 360] width 191 height 24
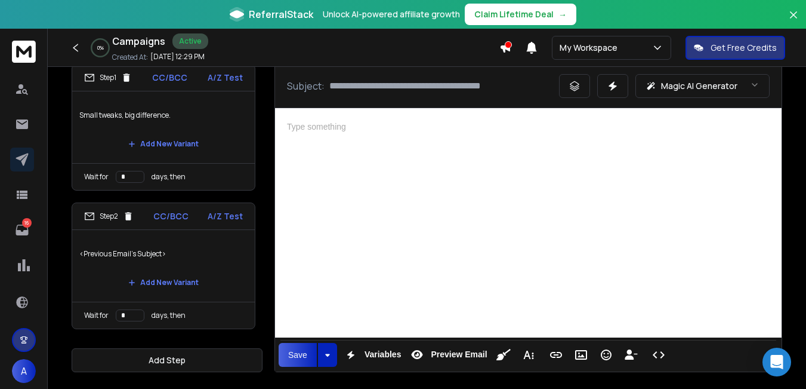
scroll to position [23, 0]
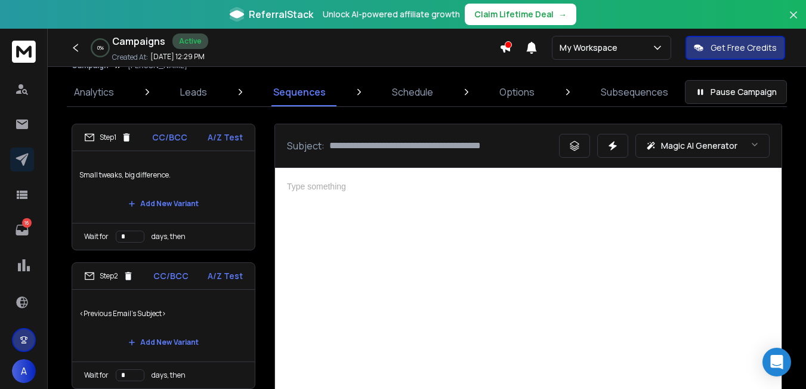
click at [101, 303] on p "<Previous Email's Subject>" at bounding box center [163, 313] width 168 height 33
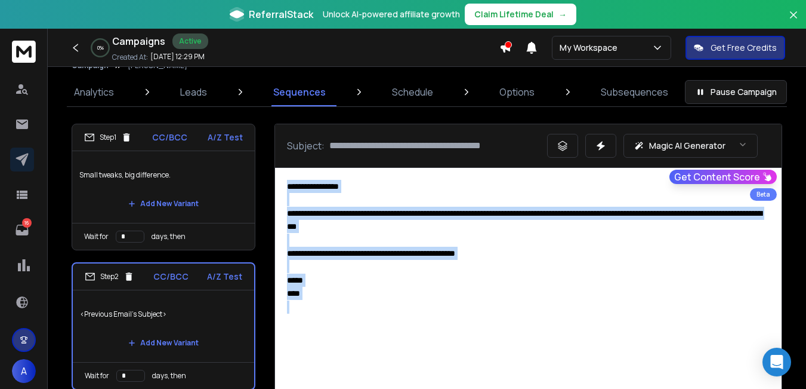
drag, startPoint x: 336, startPoint y: 282, endPoint x: 258, endPoint y: 165, distance: 140.7
click at [258, 165] on div "**********" at bounding box center [427, 278] width 711 height 308
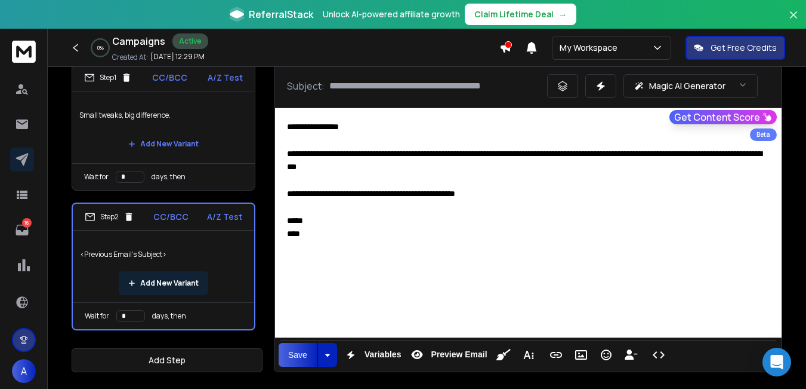
scroll to position [179, 0]
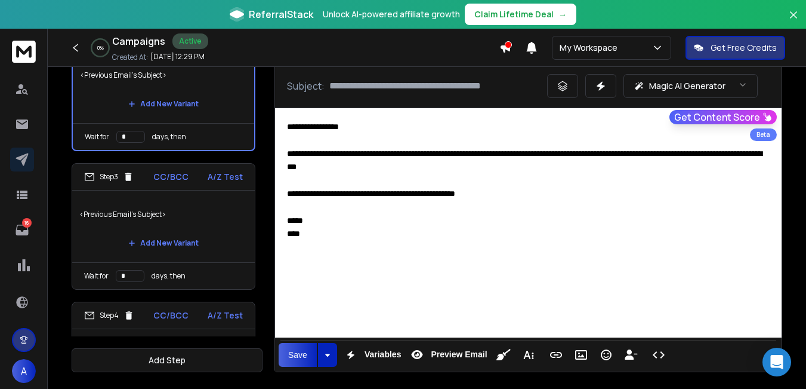
click at [100, 225] on p "<Previous Email's Subject>" at bounding box center [163, 214] width 168 height 33
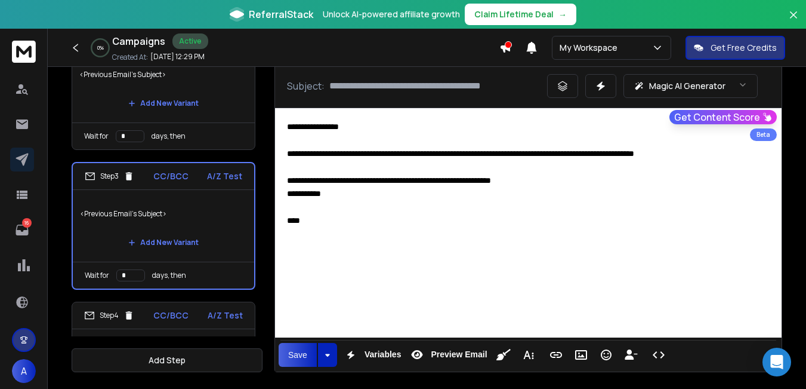
scroll to position [244, 0]
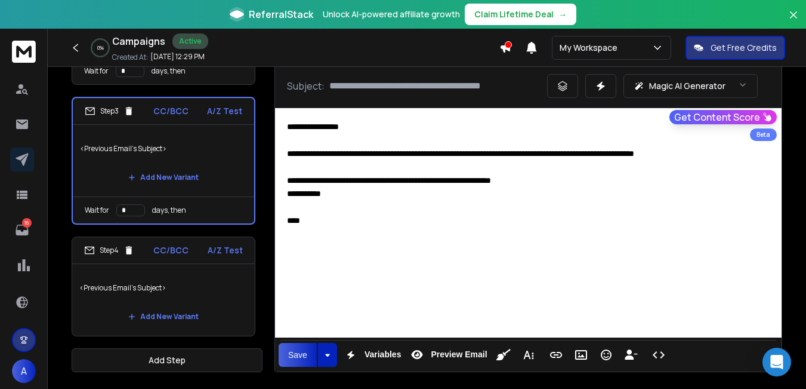
click at [87, 264] on div "<Previous Email's Subject> Add New Variant" at bounding box center [163, 300] width 183 height 72
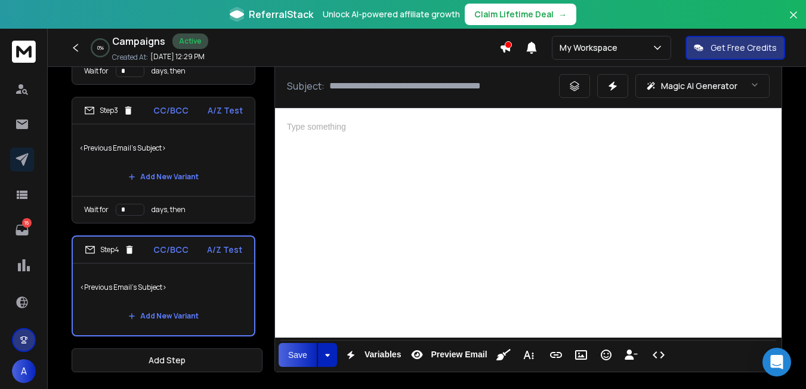
click at [371, 121] on div at bounding box center [528, 126] width 483 height 13
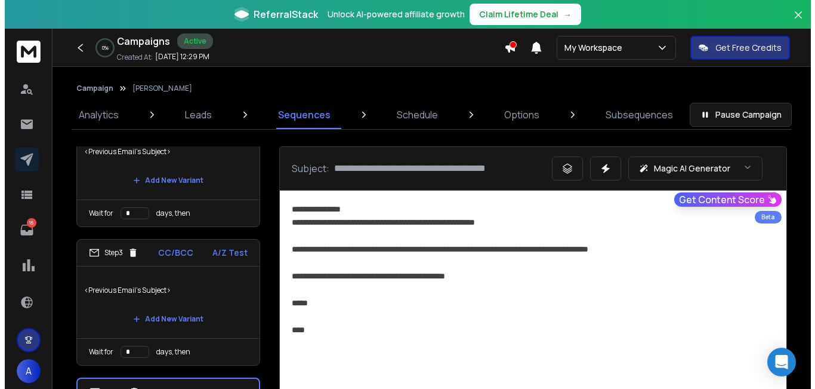
scroll to position [0, 0]
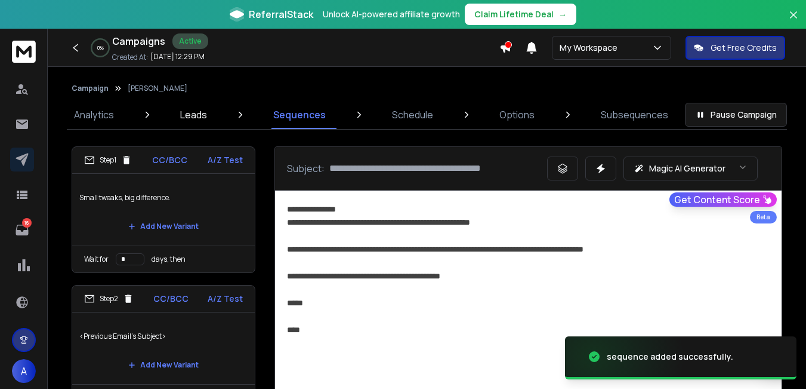
click at [190, 124] on link "Leads" at bounding box center [193, 114] width 41 height 29
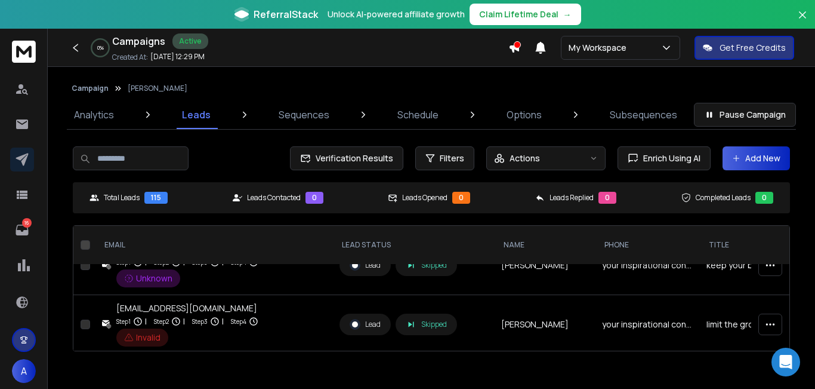
scroll to position [2886, 0]
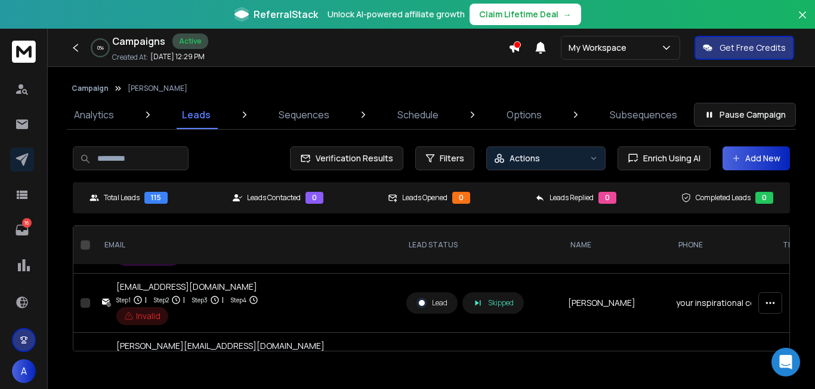
click at [565, 155] on div "Actions" at bounding box center [539, 158] width 91 height 12
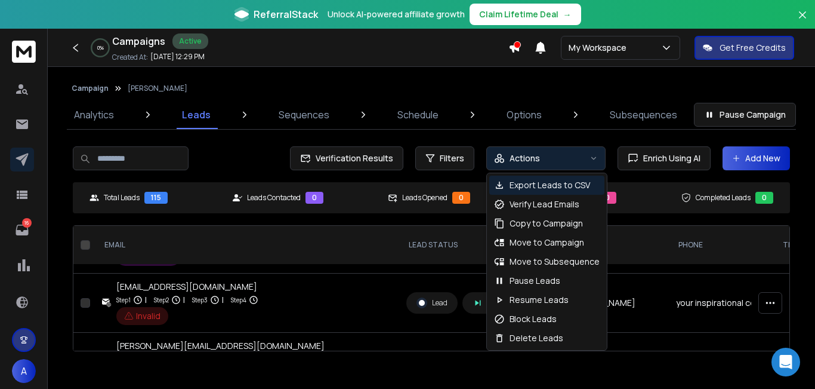
scroll to position [2648, 0]
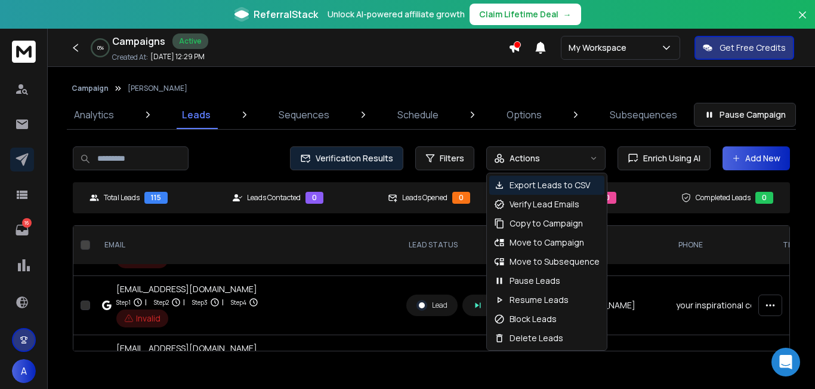
click at [364, 159] on span "Verification Results" at bounding box center [352, 158] width 82 height 12
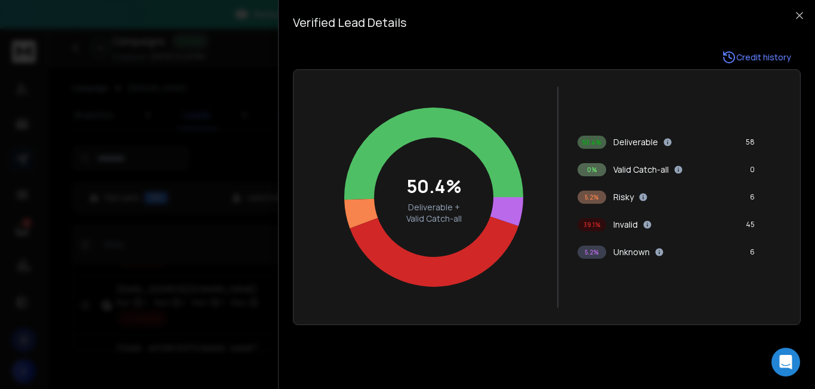
click at [227, 220] on div at bounding box center [407, 194] width 815 height 389
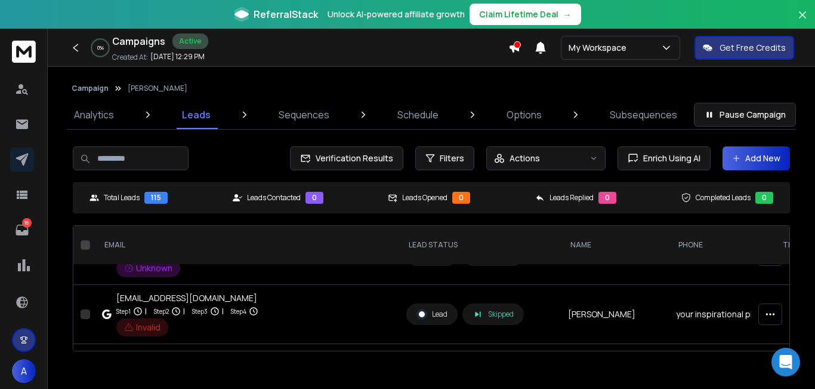
scroll to position [1693, 0]
drag, startPoint x: 338, startPoint y: 321, endPoint x: 214, endPoint y: 244, distance: 145.8
click at [214, 244] on th "EMAIL" at bounding box center [247, 245] width 304 height 39
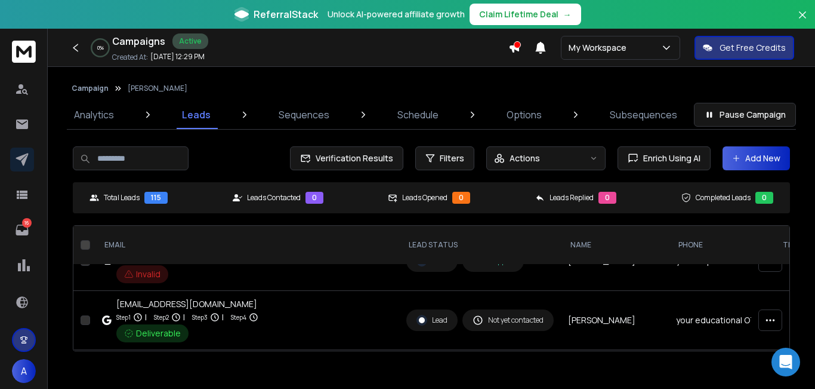
scroll to position [976, 0]
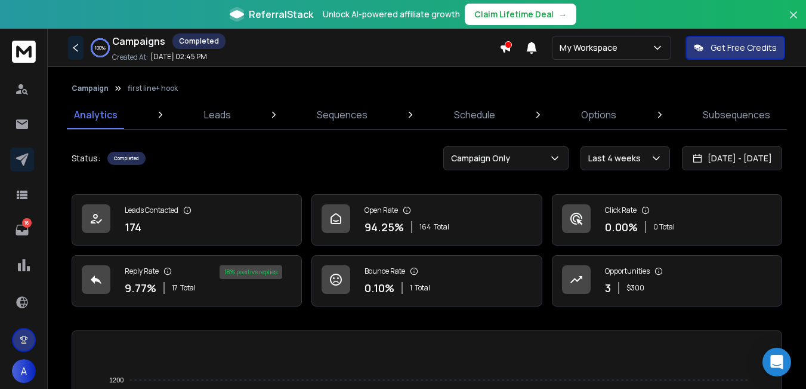
click at [77, 52] on icon at bounding box center [75, 47] width 11 height 11
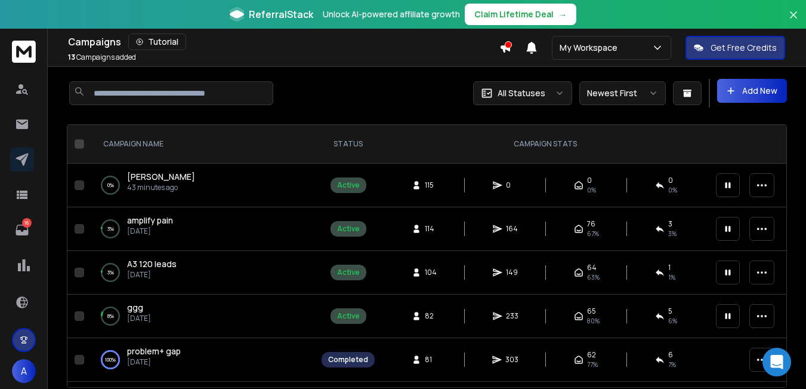
click at [234, 179] on div "0 % [PERSON_NAME] 43 minutes ago" at bounding box center [202, 185] width 202 height 29
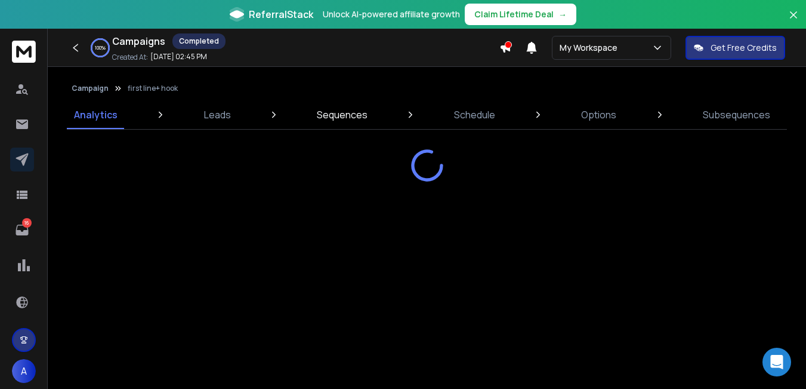
click at [334, 109] on p "Sequences" at bounding box center [342, 114] width 51 height 14
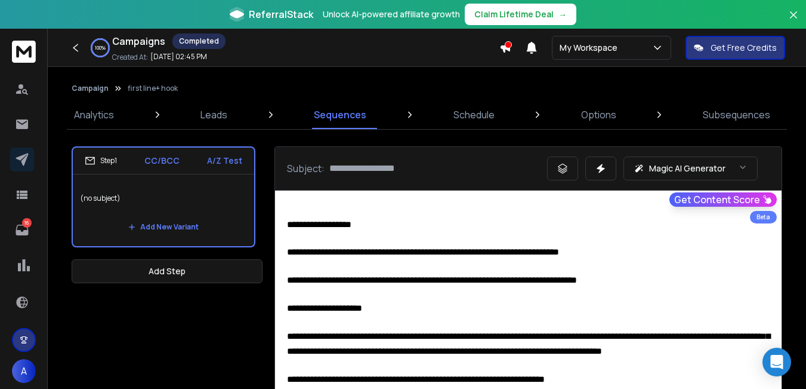
scroll to position [28, 0]
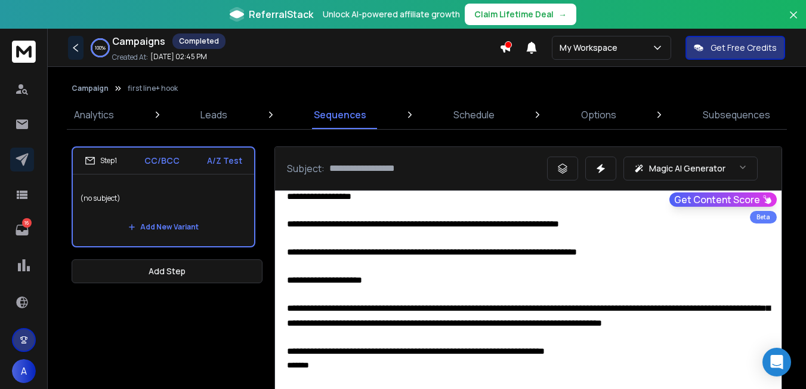
click at [78, 53] on icon at bounding box center [75, 47] width 11 height 11
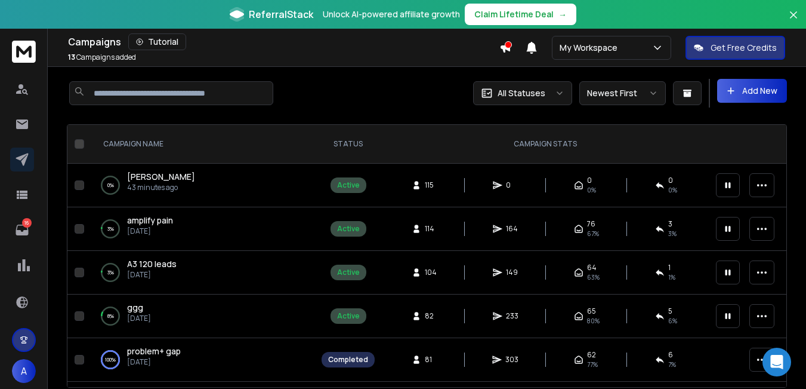
click at [181, 222] on div "3 % amplify pain [DATE]" at bounding box center [202, 228] width 202 height 29
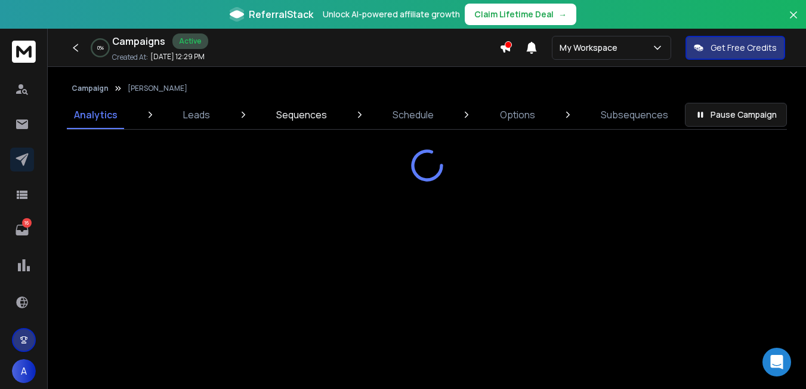
click at [297, 125] on link "Sequences" at bounding box center [301, 114] width 65 height 29
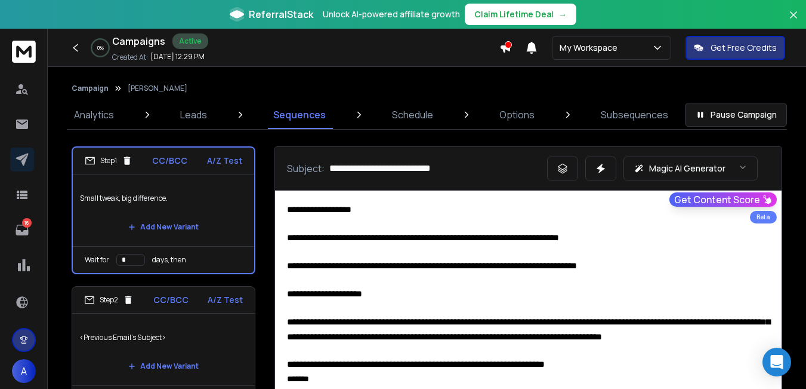
scroll to position [60, 0]
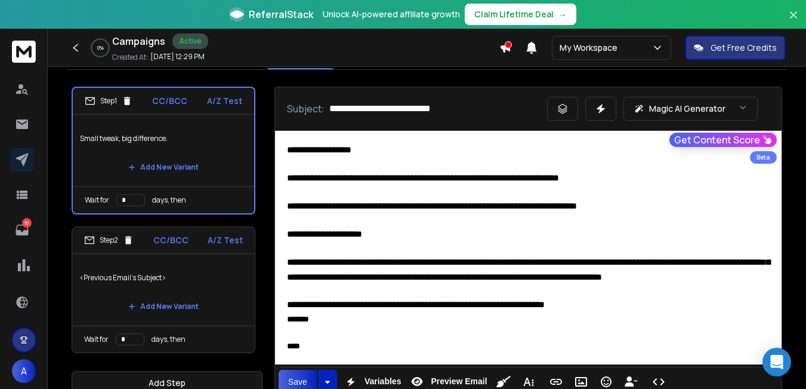
click at [210, 278] on p "<Previous Email's Subject>" at bounding box center [163, 277] width 168 height 33
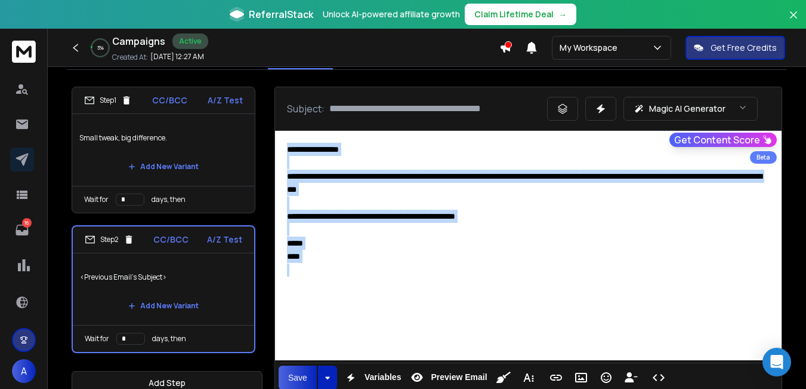
drag, startPoint x: 310, startPoint y: 224, endPoint x: 241, endPoint y: 131, distance: 116.2
click at [241, 131] on div "**********" at bounding box center [427, 241] width 711 height 308
copy div "**********"
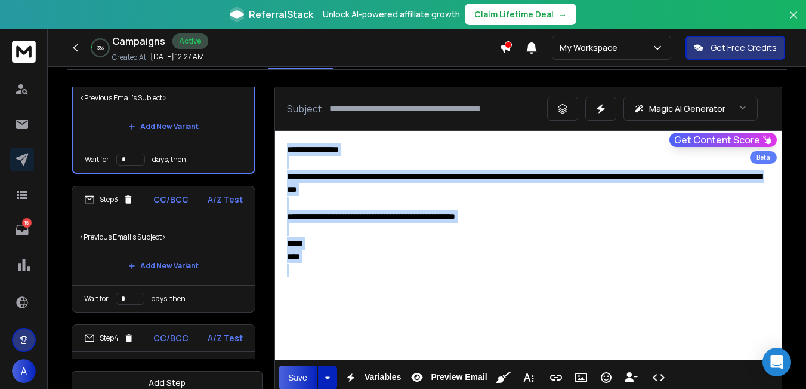
click at [125, 224] on p "<Previous Email's Subject>" at bounding box center [163, 236] width 168 height 33
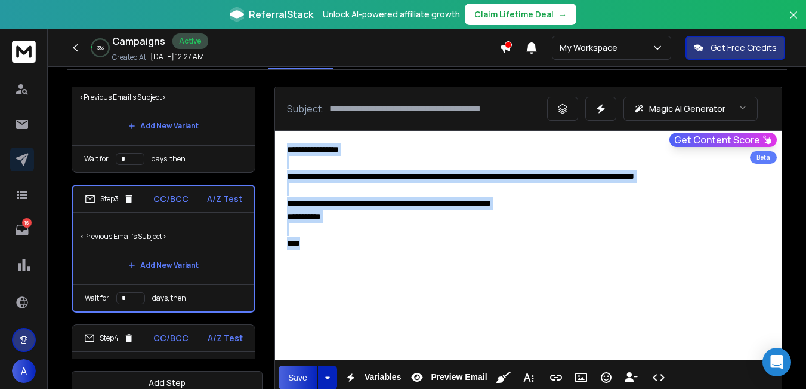
drag, startPoint x: 294, startPoint y: 217, endPoint x: 215, endPoint y: 117, distance: 127.9
click at [215, 117] on div "**********" at bounding box center [427, 241] width 711 height 308
copy div "**********"
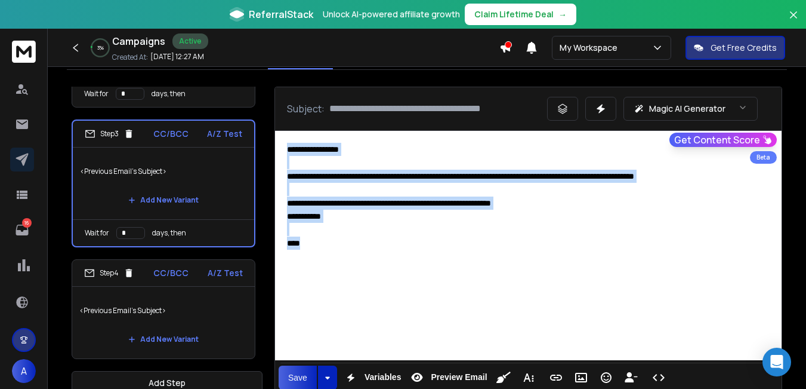
click at [199, 307] on p "<Previous Email's Subject>" at bounding box center [163, 310] width 168 height 33
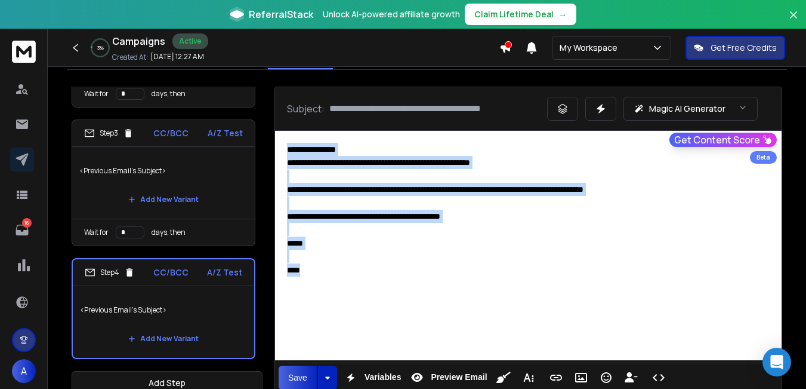
drag, startPoint x: 343, startPoint y: 274, endPoint x: 241, endPoint y: 112, distance: 191.3
click at [241, 112] on div "**********" at bounding box center [427, 241] width 711 height 308
copy div "**********"
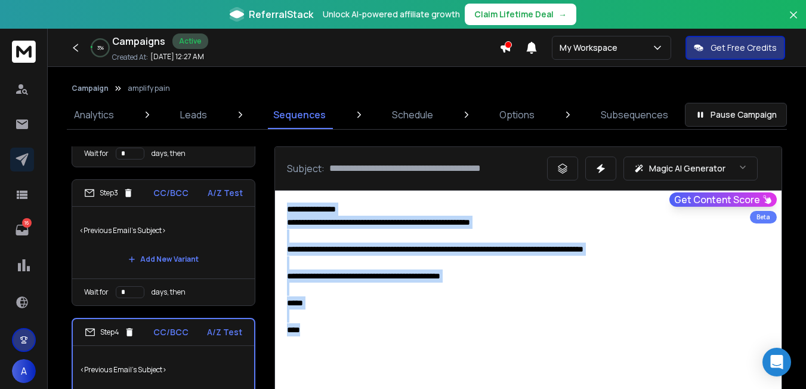
scroll to position [125, 0]
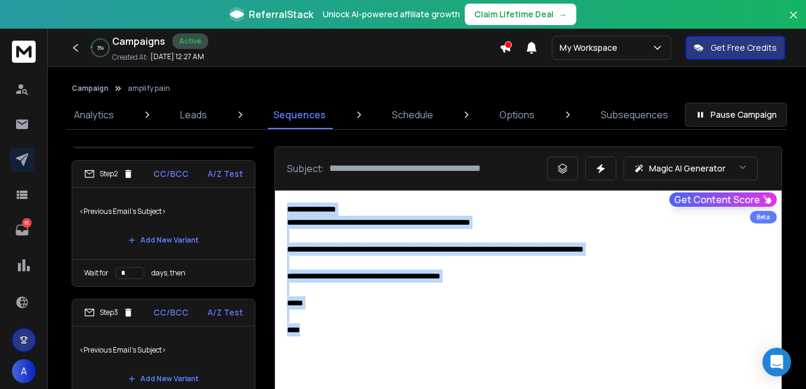
click at [79, 226] on p "<Previous Email's Subject>" at bounding box center [163, 211] width 168 height 33
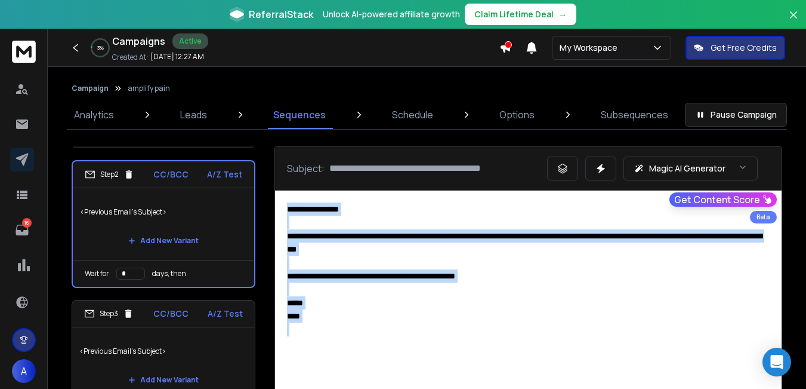
drag, startPoint x: 366, startPoint y: 328, endPoint x: 267, endPoint y: 208, distance: 155.5
click at [267, 208] on div "**********" at bounding box center [427, 300] width 711 height 308
copy div "**********"
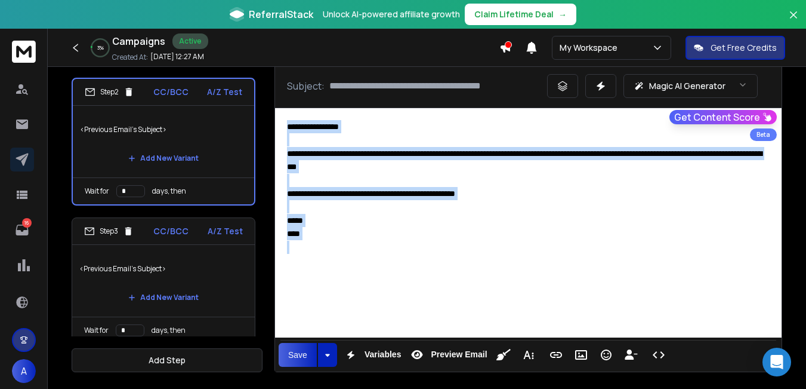
scroll to position [244, 0]
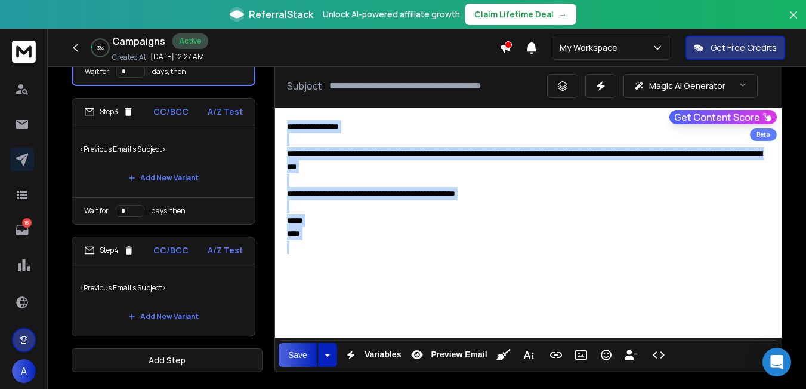
click at [101, 291] on p "<Previous Email's Subject>" at bounding box center [163, 287] width 168 height 33
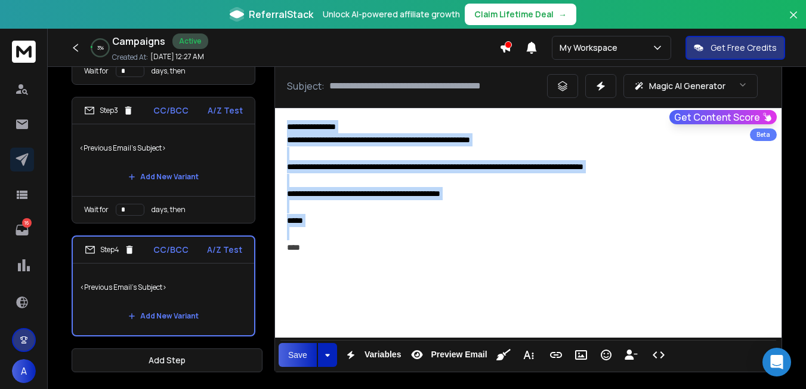
drag, startPoint x: 438, startPoint y: 245, endPoint x: 251, endPoint y: 107, distance: 231.4
click at [251, 107] on div "**********" at bounding box center [427, 218] width 711 height 308
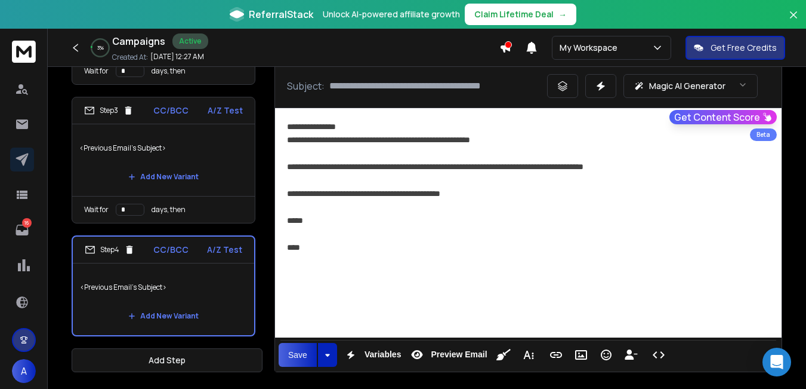
drag, startPoint x: 390, startPoint y: 272, endPoint x: 384, endPoint y: 266, distance: 8.4
click at [389, 272] on div "**********" at bounding box center [528, 222] width 507 height 229
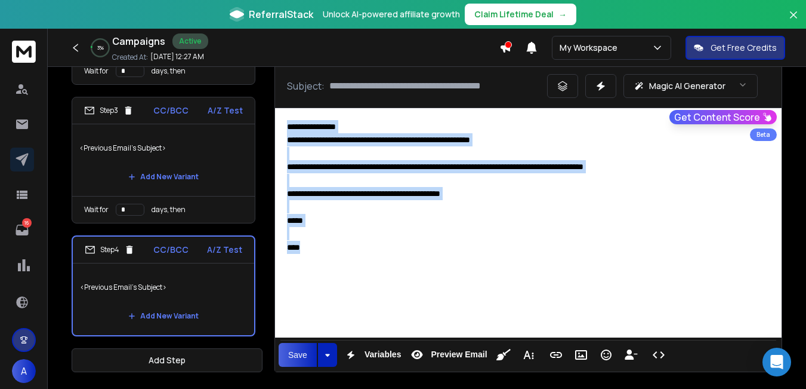
drag, startPoint x: 374, startPoint y: 249, endPoint x: 229, endPoint y: 71, distance: 229.5
click at [229, 71] on div "**********" at bounding box center [427, 218] width 711 height 308
copy div "**********"
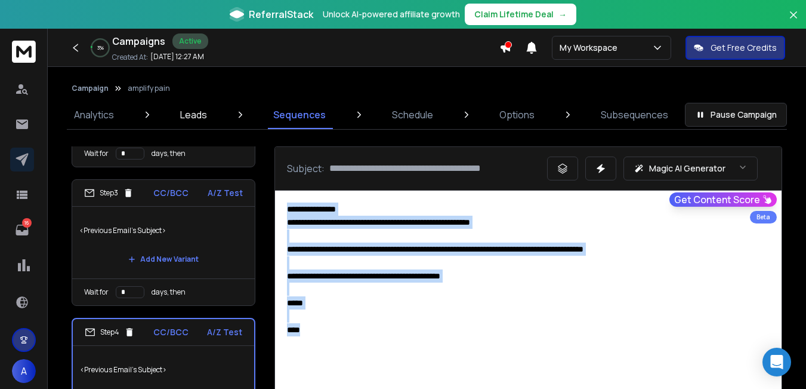
click at [201, 119] on p "Leads" at bounding box center [193, 114] width 27 height 14
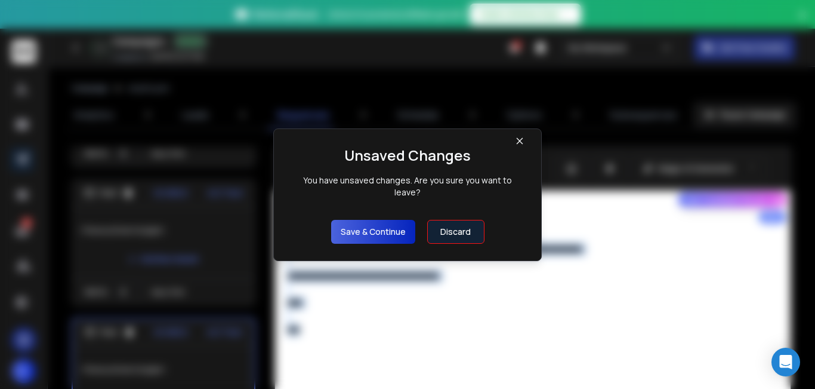
click at [373, 221] on button "Save & Continue" at bounding box center [373, 232] width 84 height 24
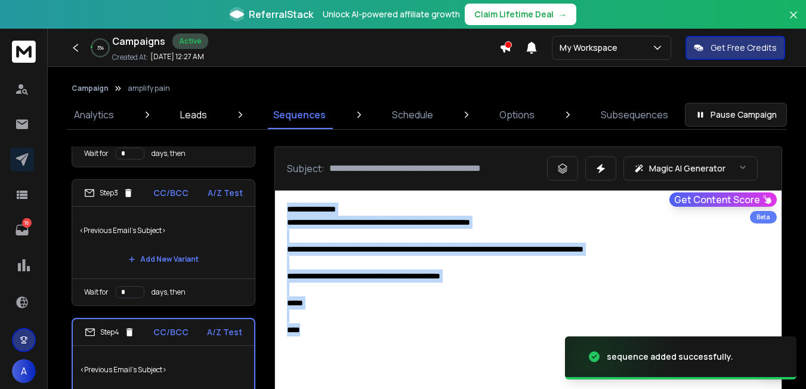
click at [191, 116] on p "Leads" at bounding box center [193, 114] width 27 height 14
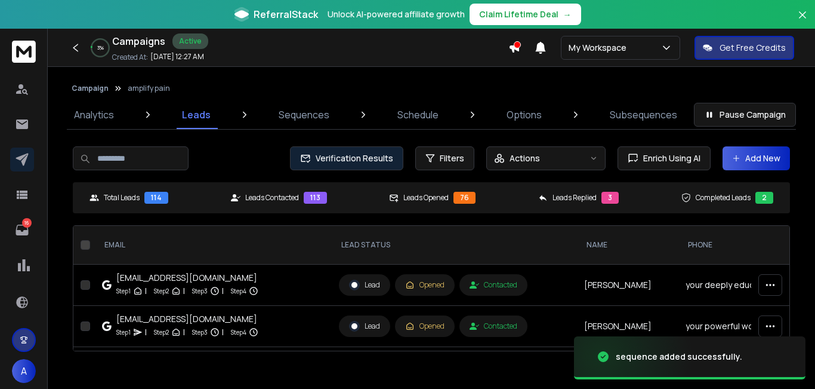
click at [364, 156] on span "Verification Results" at bounding box center [352, 158] width 82 height 12
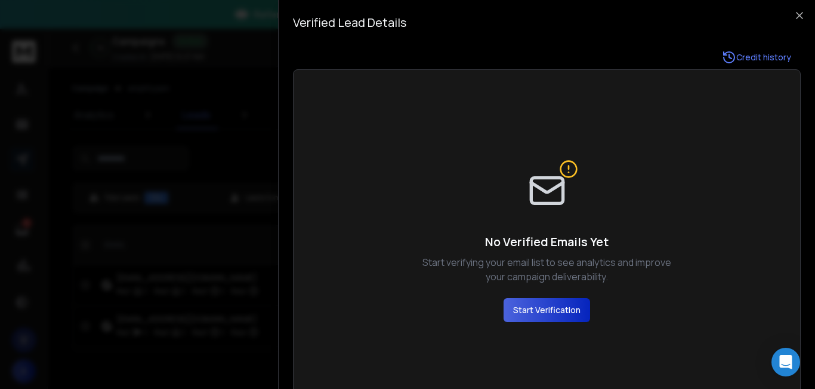
click at [234, 257] on div at bounding box center [407, 194] width 815 height 389
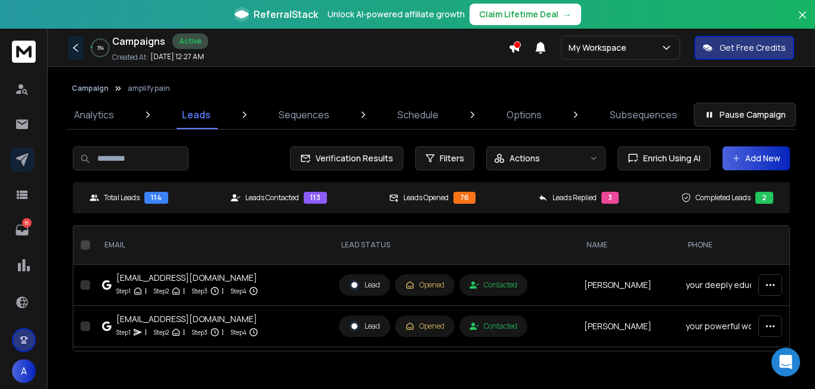
click at [72, 43] on icon at bounding box center [75, 47] width 11 height 11
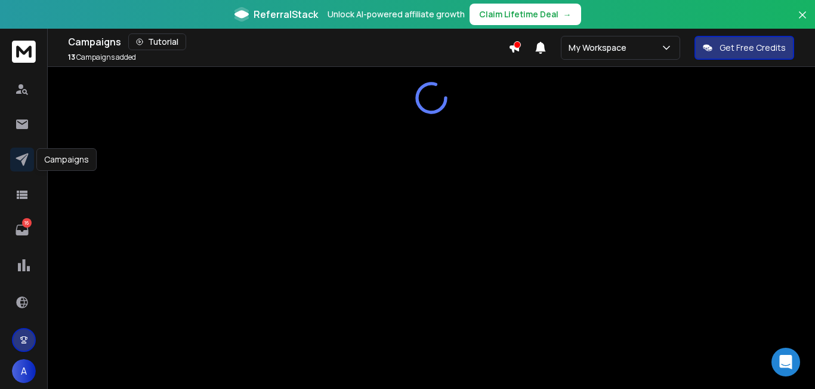
click at [26, 165] on icon at bounding box center [22, 159] width 14 height 14
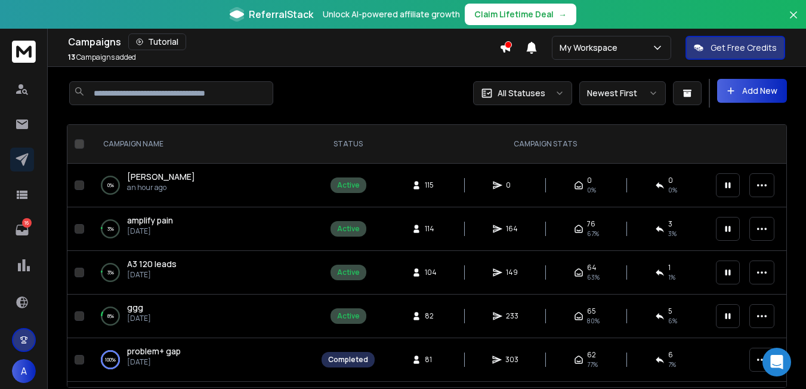
click at [152, 178] on h1 "[PERSON_NAME]" at bounding box center [161, 177] width 68 height 12
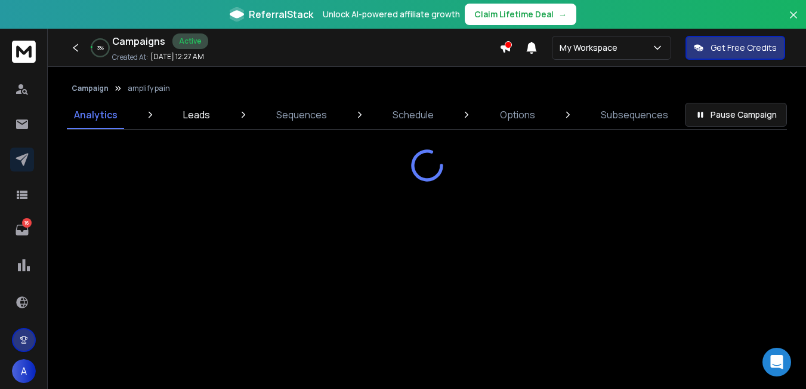
click at [205, 116] on p "Leads" at bounding box center [196, 114] width 27 height 14
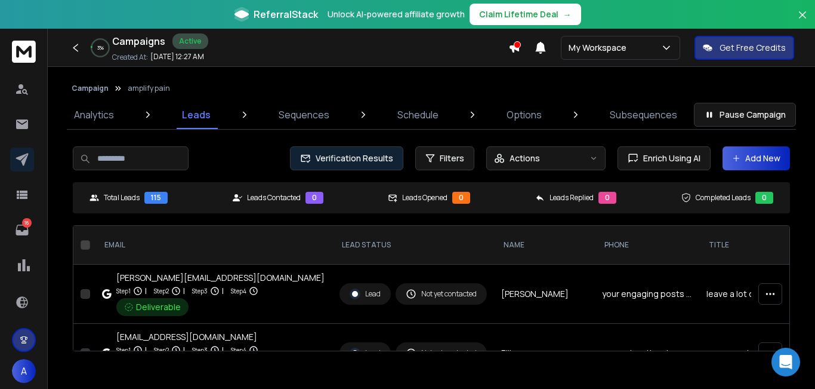
click at [307, 158] on icon "button" at bounding box center [305, 158] width 11 height 11
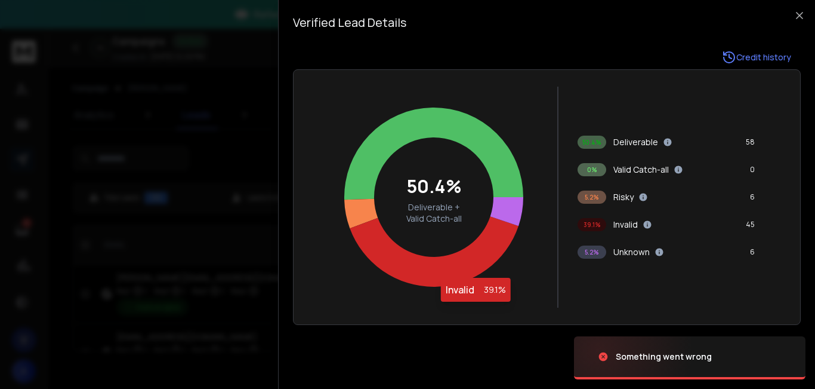
click at [220, 171] on div at bounding box center [407, 194] width 815 height 389
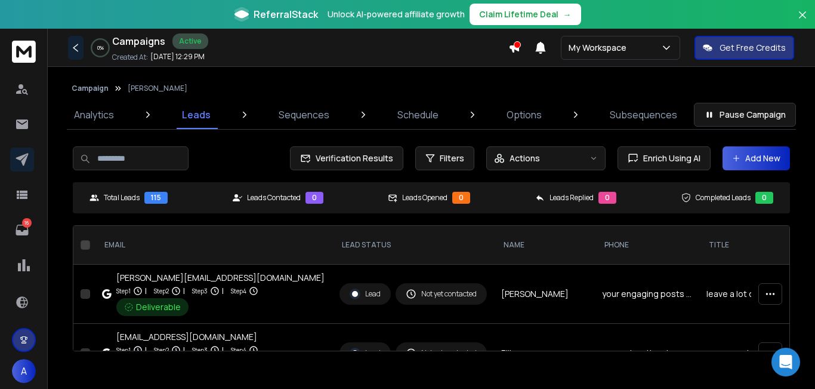
click at [72, 54] on button at bounding box center [76, 48] width 16 height 24
